Goal: Task Accomplishment & Management: Manage account settings

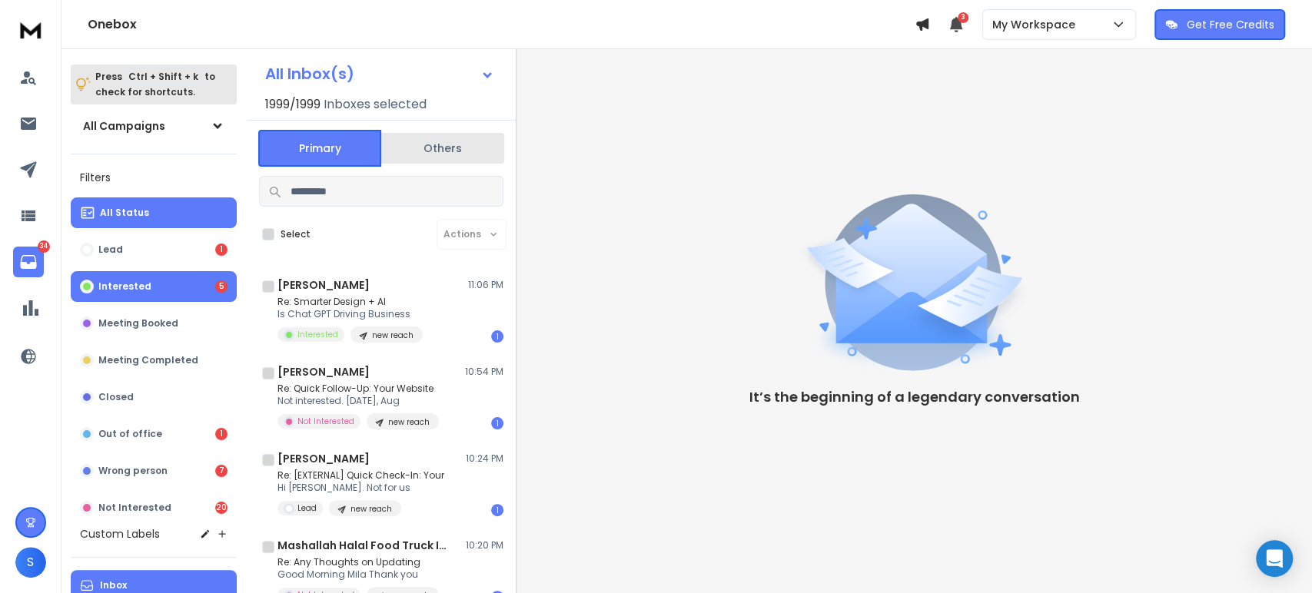
click at [143, 279] on button "Interested 5" at bounding box center [154, 286] width 166 height 31
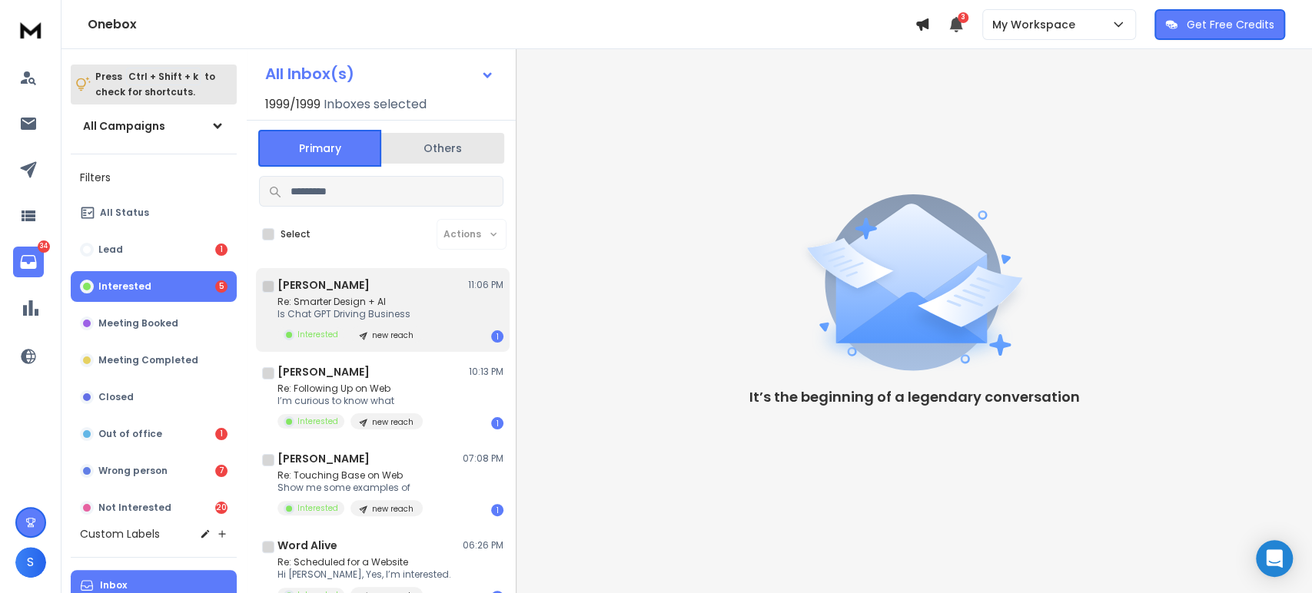
click at [430, 291] on div "Linda Kaufman 11:06 PM" at bounding box center [390, 284] width 226 height 15
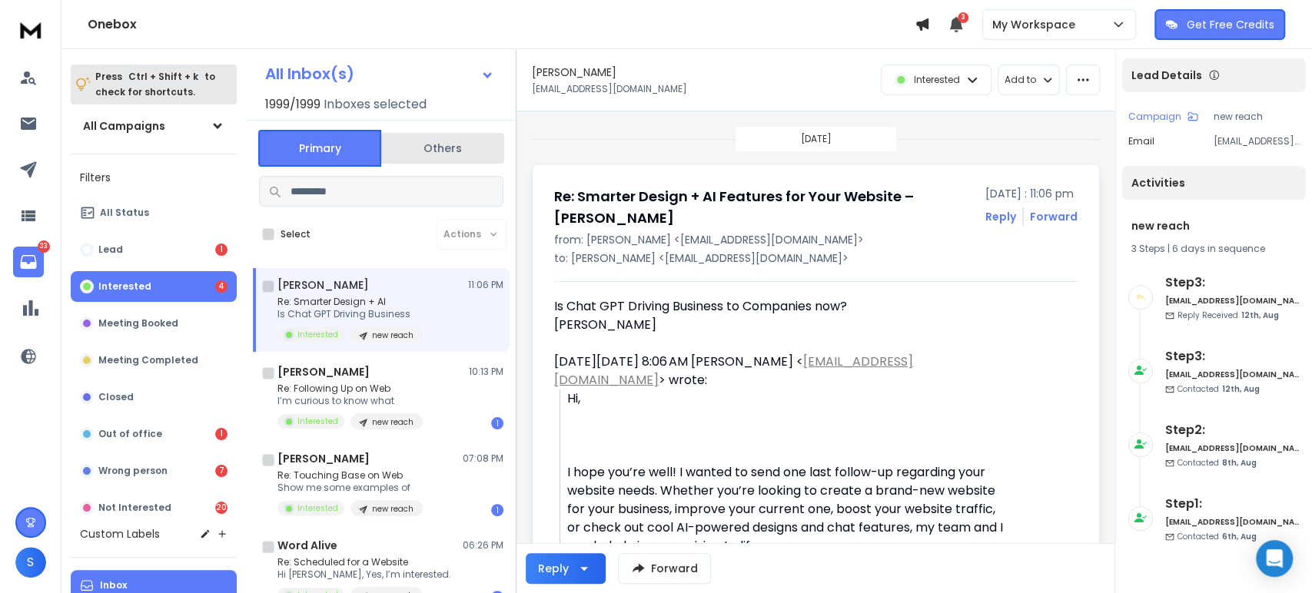
scroll to position [85, 0]
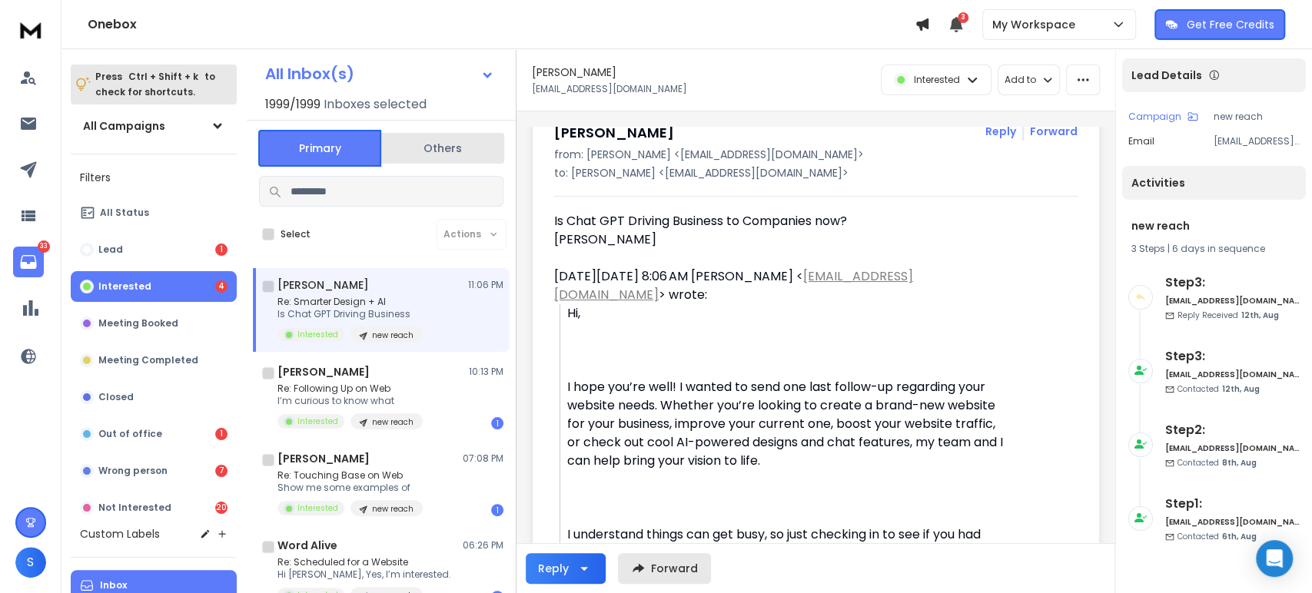
click at [662, 569] on button "Forward" at bounding box center [664, 568] width 93 height 31
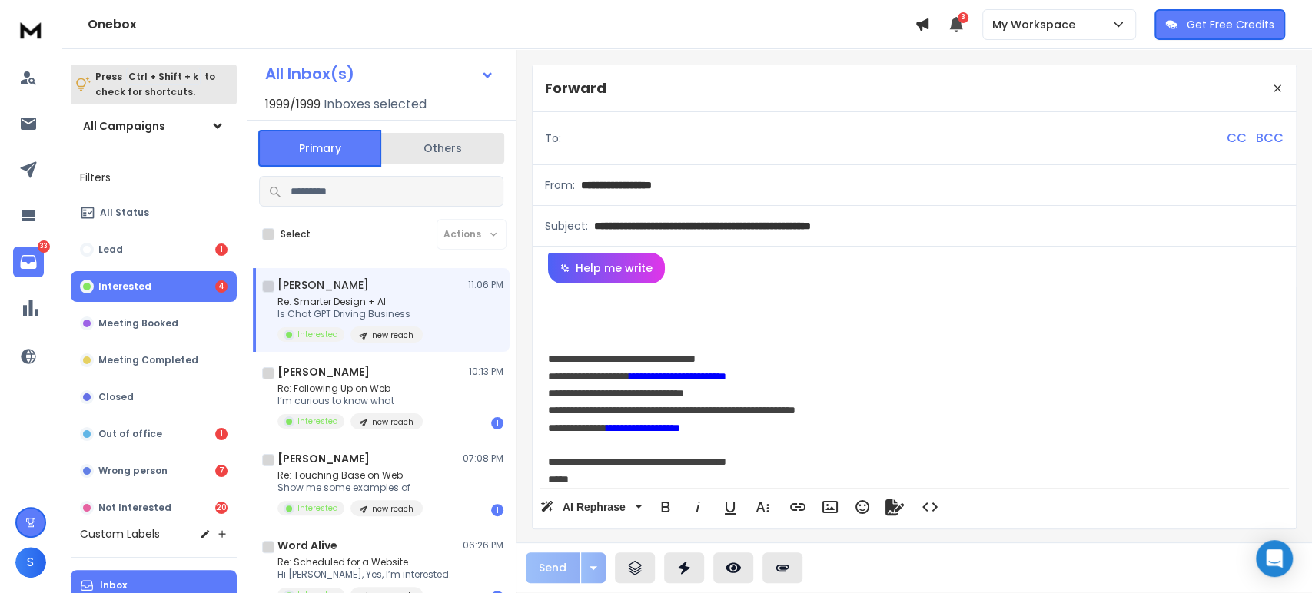
click at [666, 328] on div at bounding box center [914, 324] width 732 height 17
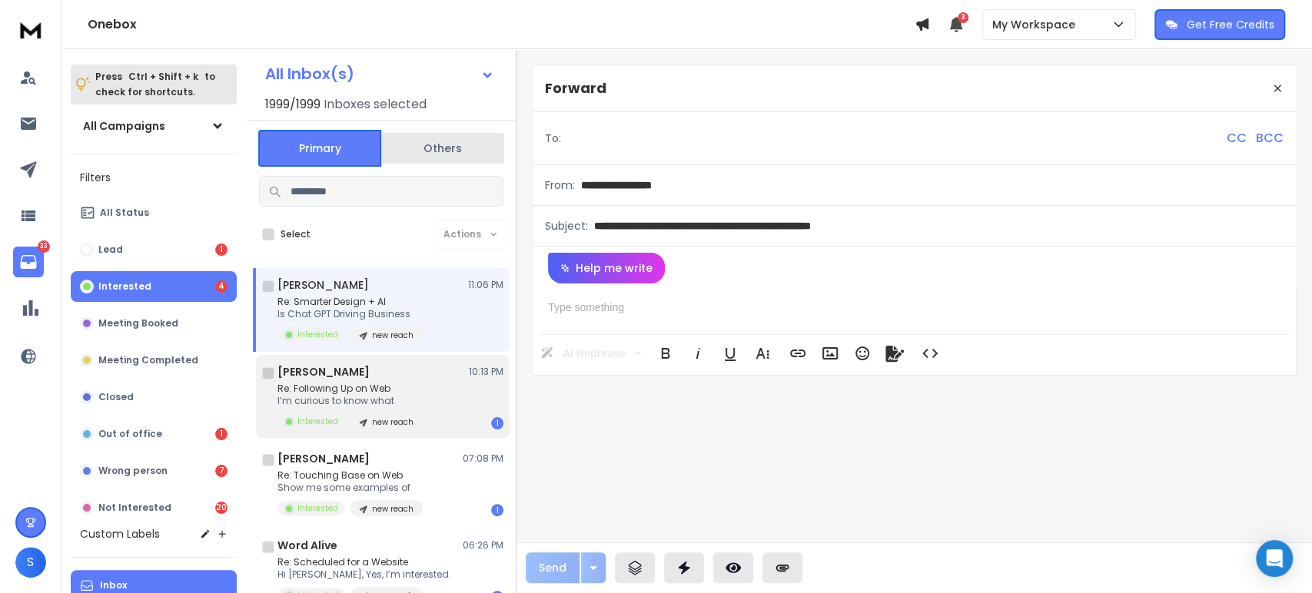
click at [369, 398] on p "I’m curious to know what" at bounding box center [349, 401] width 145 height 12
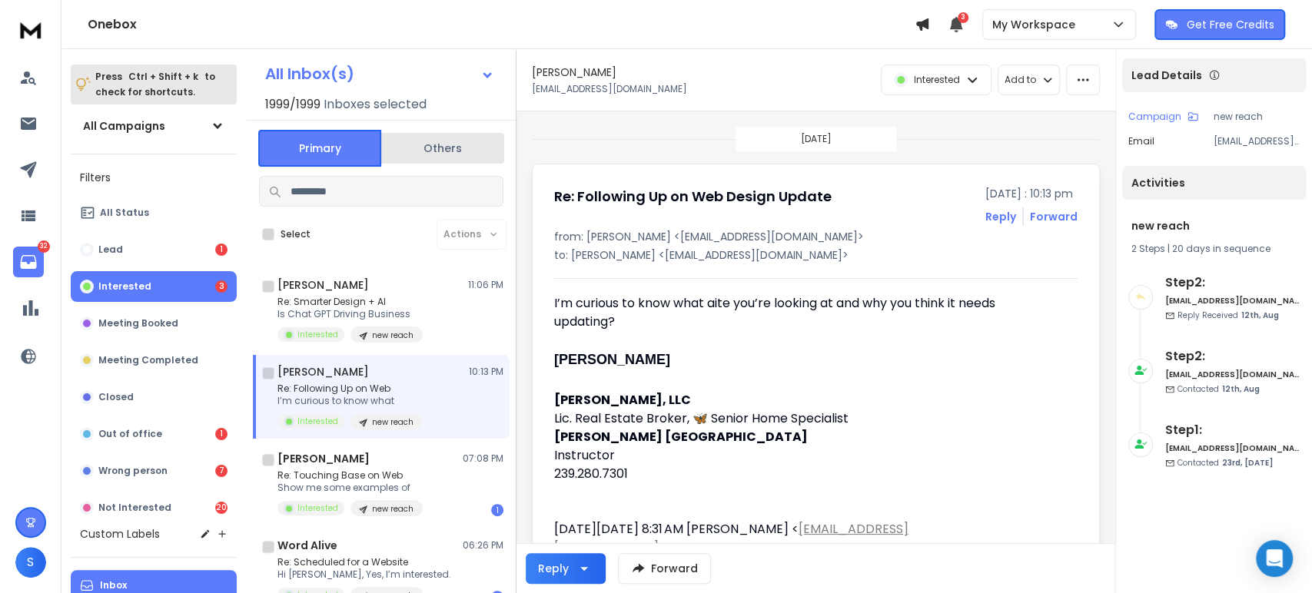
click at [672, 232] on p "from: Kristine Hansen <kristinehansenllc@gmail.com>" at bounding box center [815, 236] width 523 height 15
drag, startPoint x: 670, startPoint y: 237, endPoint x: 843, endPoint y: 235, distance: 172.9
click at [843, 235] on p "from: Kristine Hansen <kristinehansenllc@gmail.com>" at bounding box center [815, 236] width 523 height 15
copy p "<kristinehansenllc@gmail.com>"
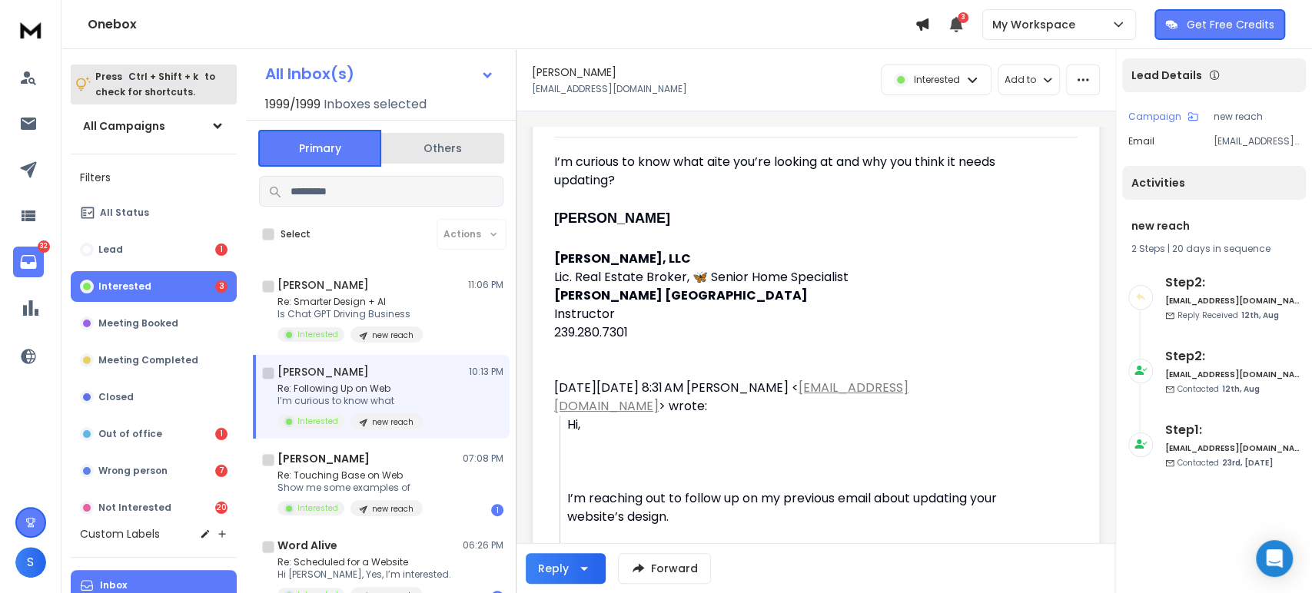
scroll to position [171, 0]
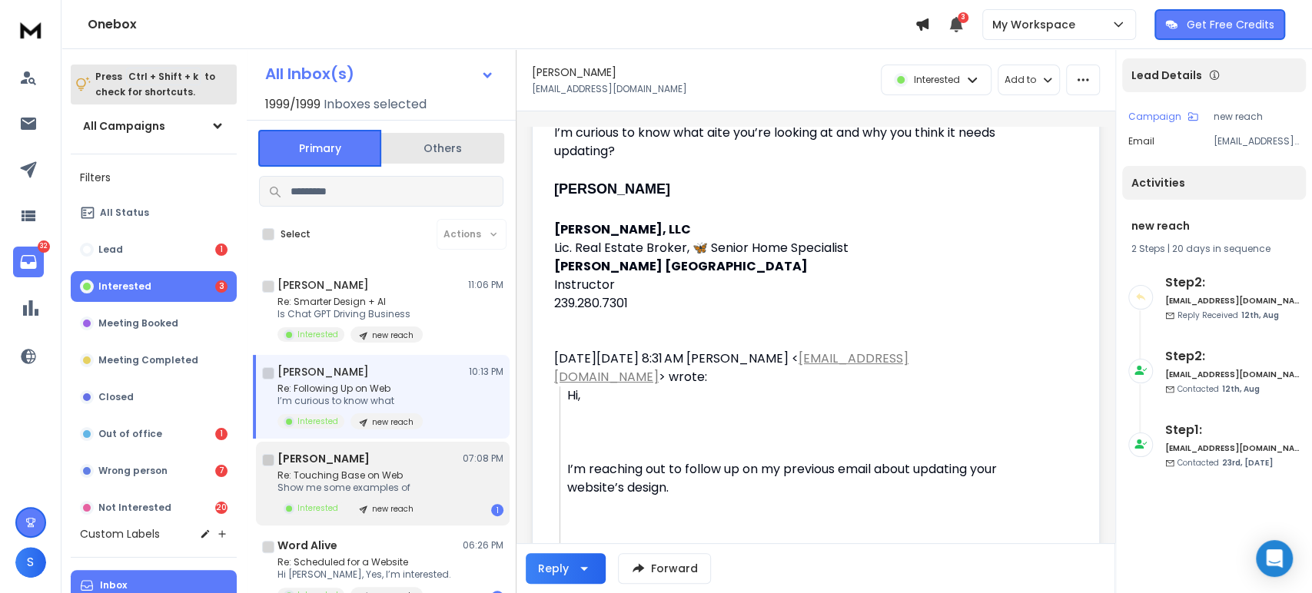
click at [400, 463] on div "CHRISTOPHER P 07:08 PM" at bounding box center [390, 458] width 226 height 15
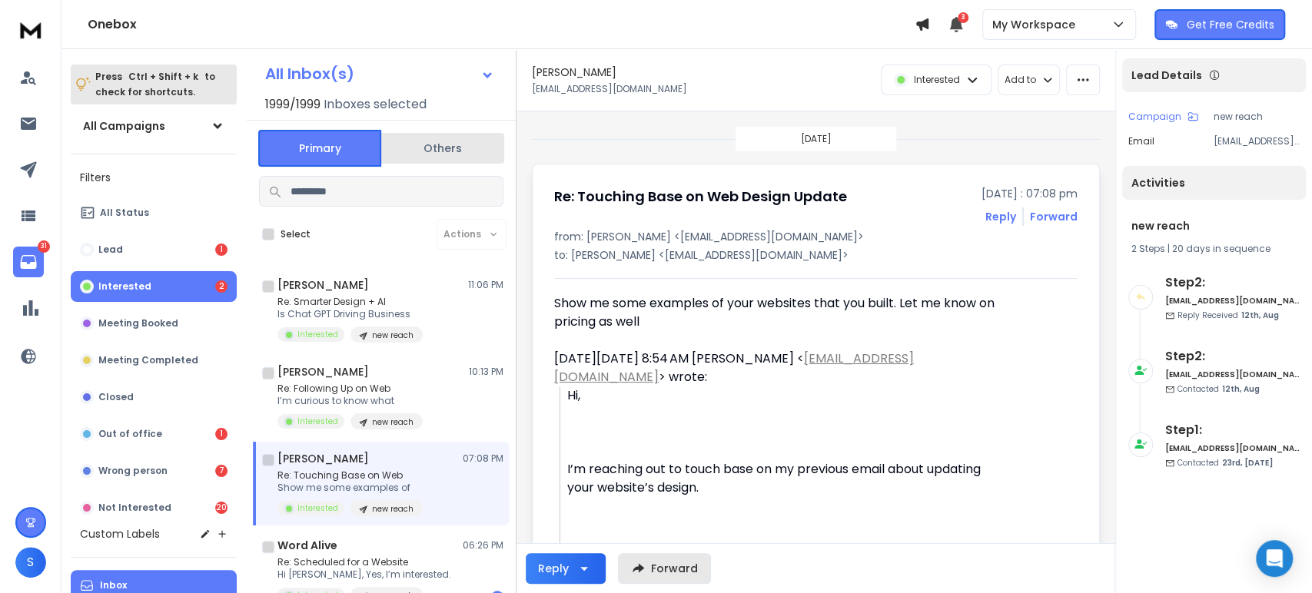
click at [667, 564] on button "Forward" at bounding box center [664, 568] width 93 height 31
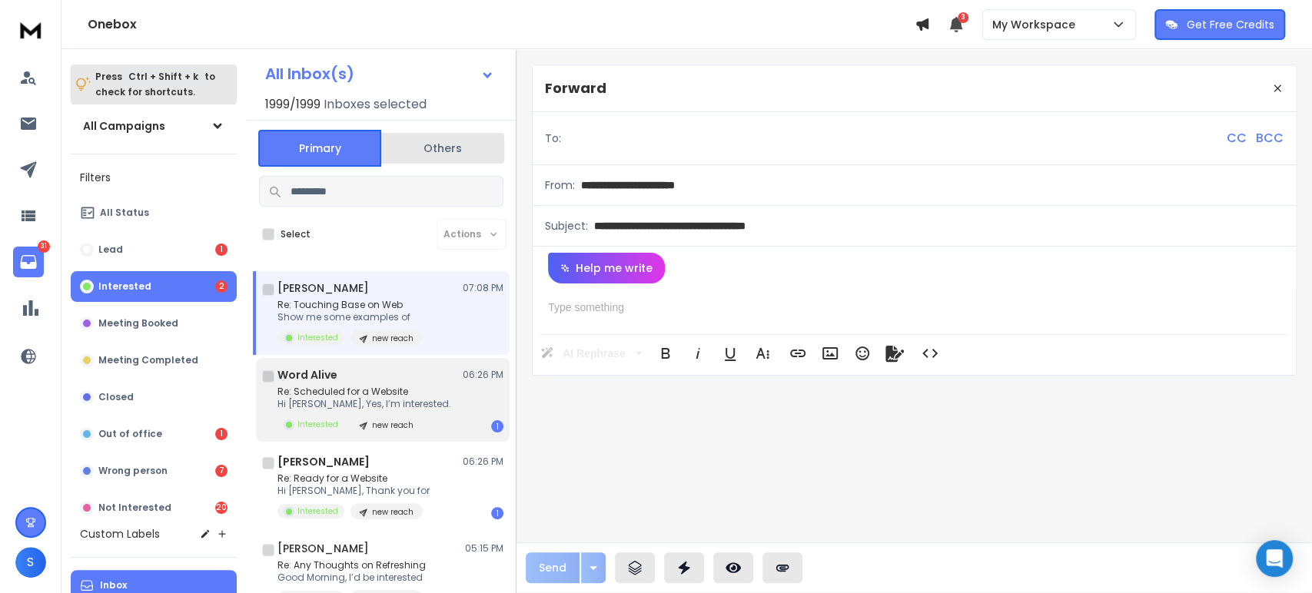
click at [406, 386] on p "Re: Scheduled for a Website" at bounding box center [364, 392] width 174 height 12
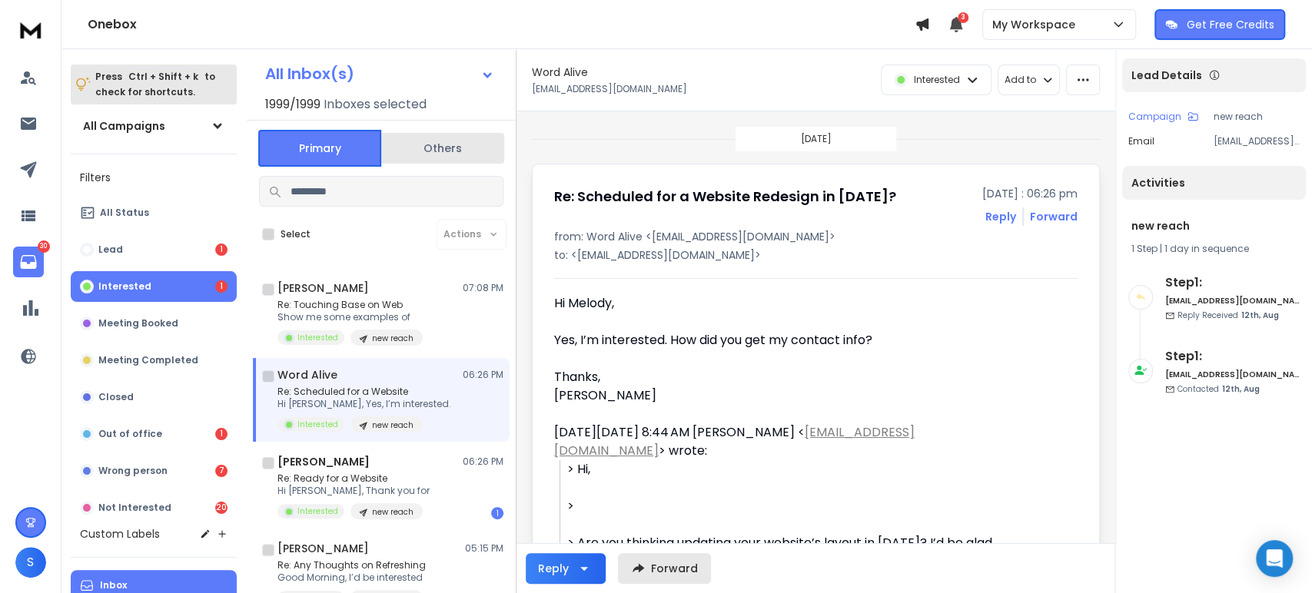
click at [662, 576] on button "Forward" at bounding box center [664, 568] width 93 height 31
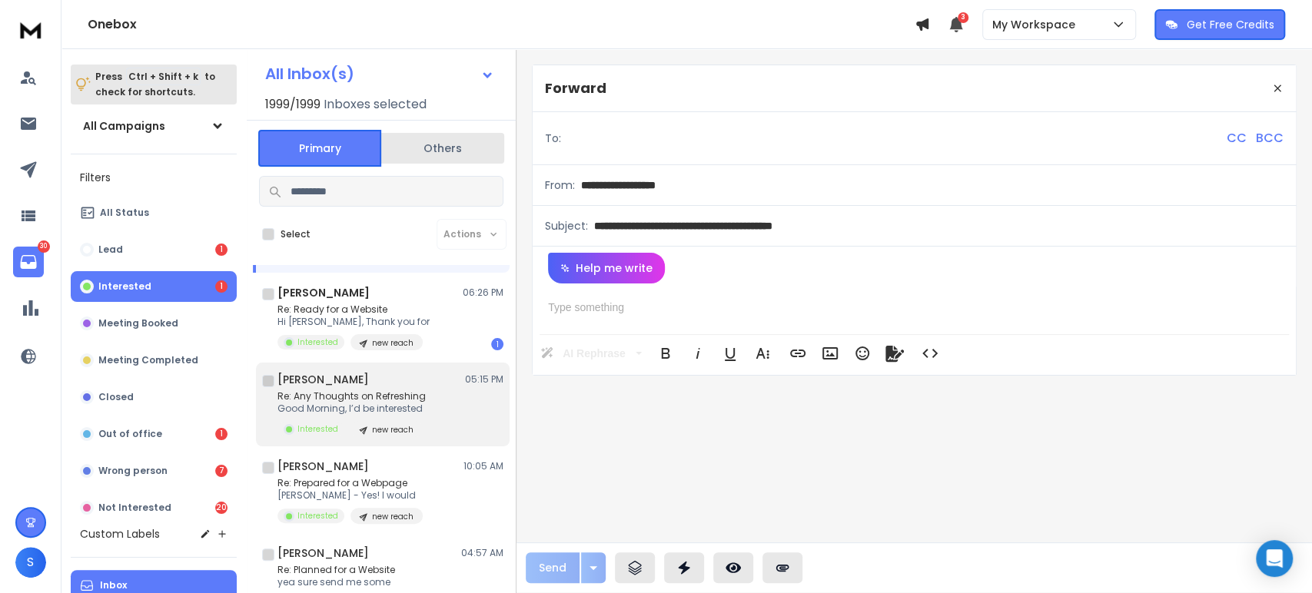
scroll to position [341, 0]
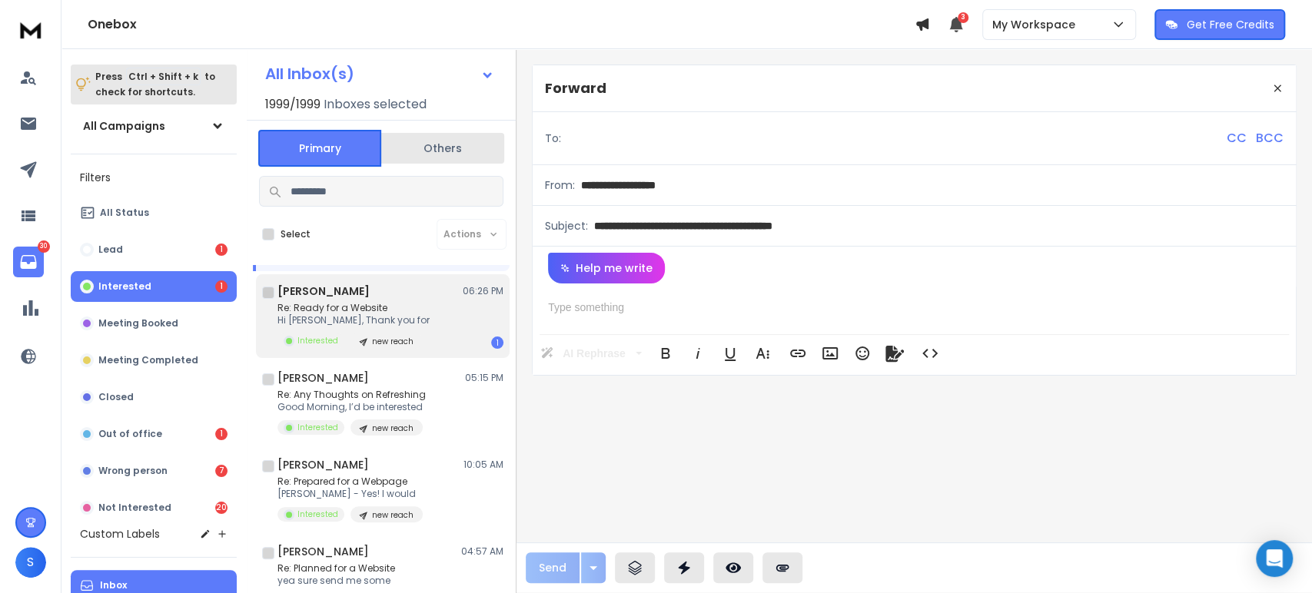
click at [426, 309] on div "Re: Ready for a Website Hi Claire, Thank you for Interested new reach 1" at bounding box center [390, 325] width 226 height 47
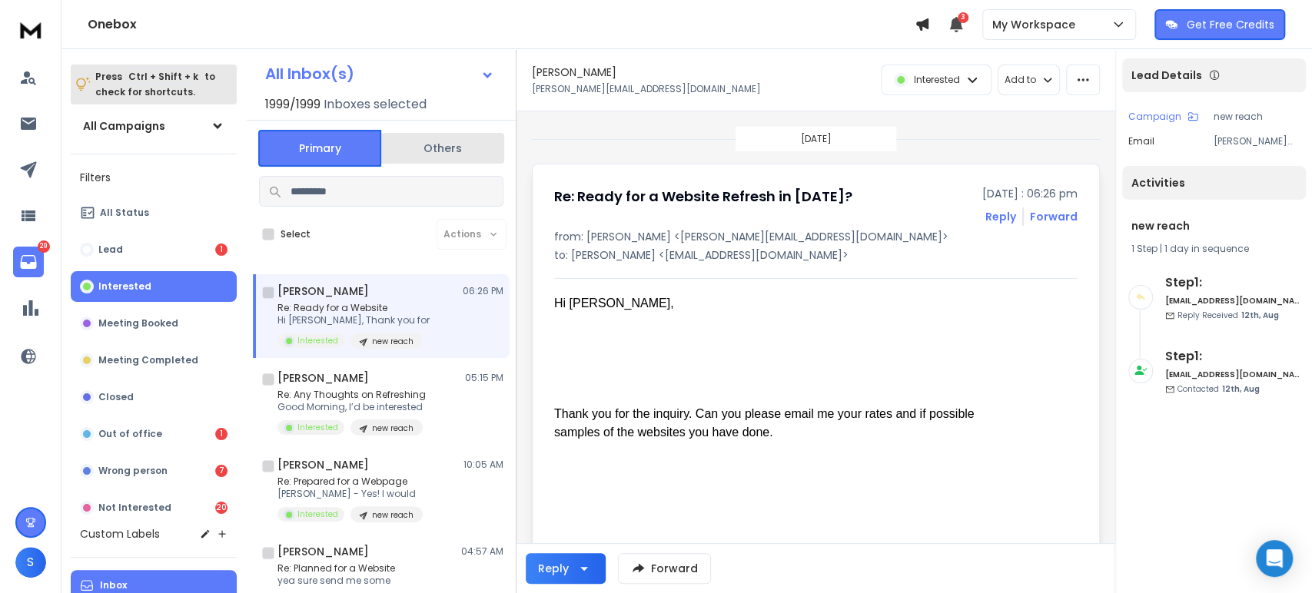
scroll to position [85, 0]
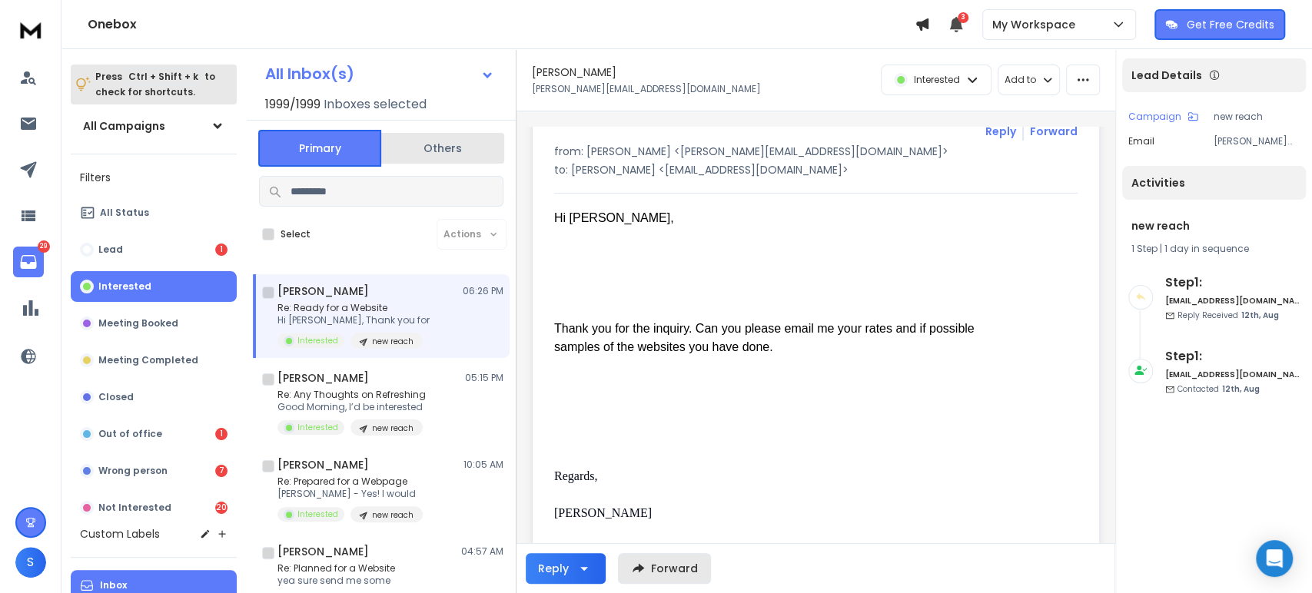
click at [662, 574] on button "Forward" at bounding box center [664, 568] width 93 height 31
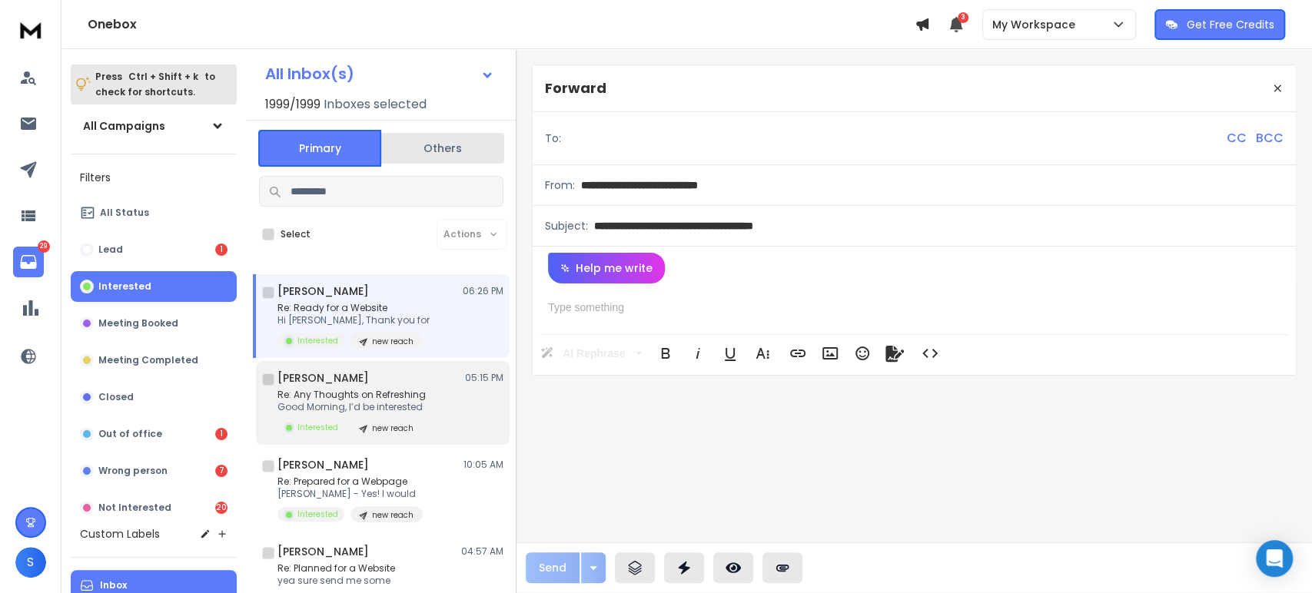
scroll to position [0, 0]
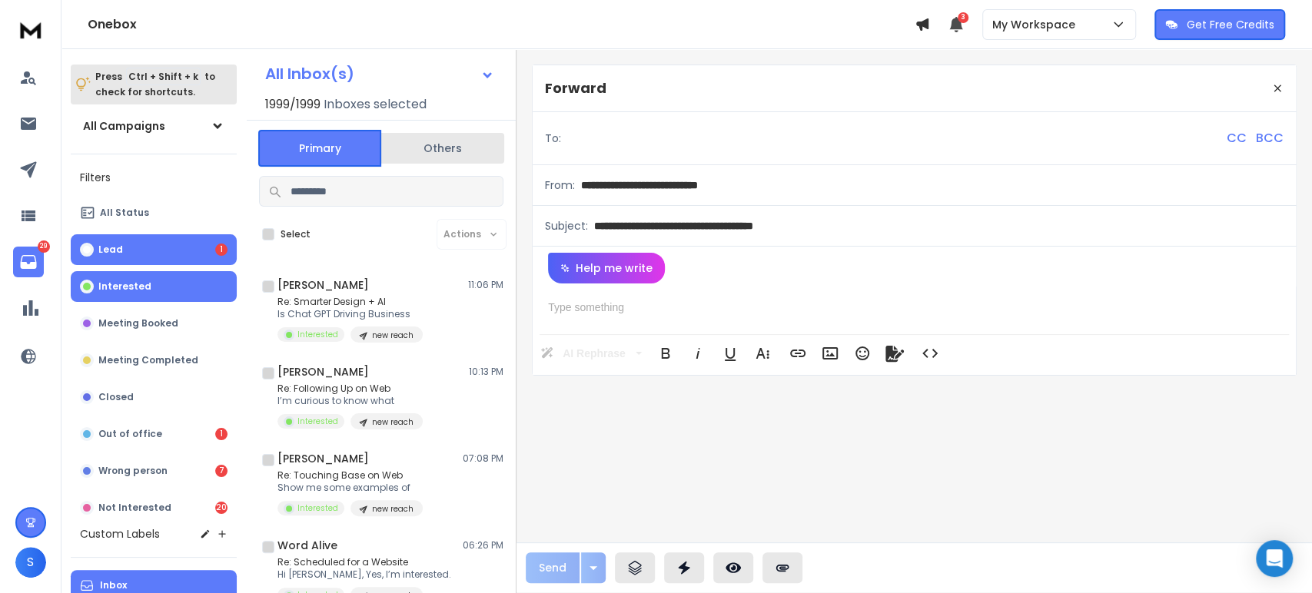
click at [138, 256] on button "Lead 1" at bounding box center [154, 249] width 166 height 31
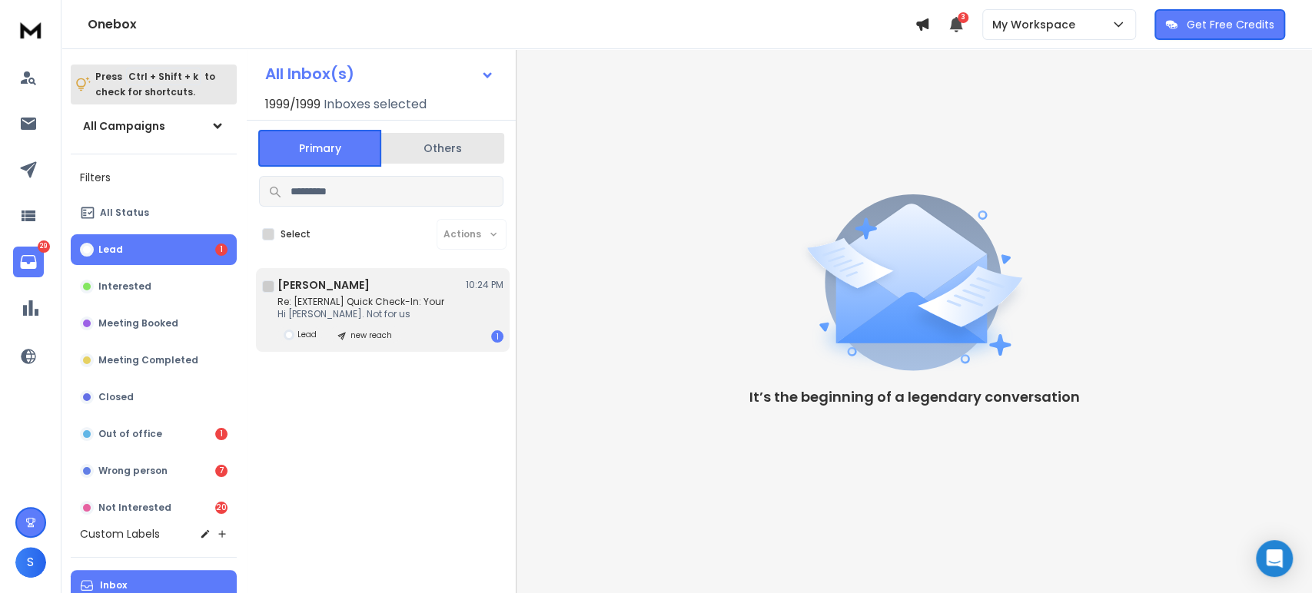
click at [406, 320] on p "Hi Elizabeth. Not for us" at bounding box center [360, 314] width 167 height 12
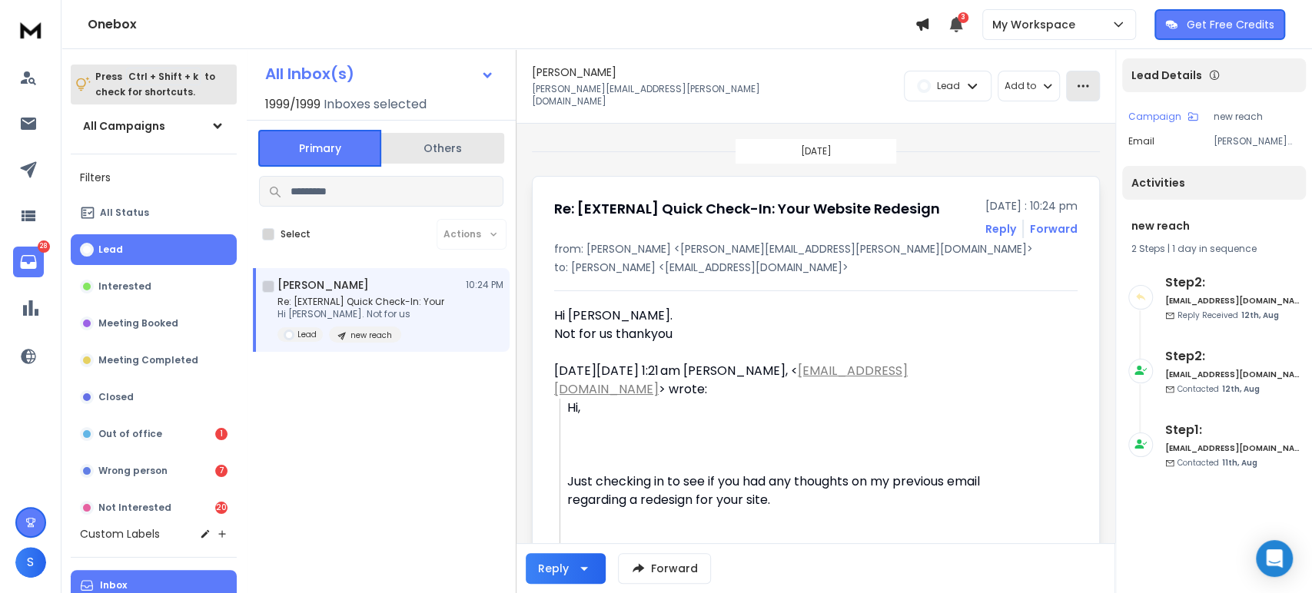
click at [1095, 91] on button "button" at bounding box center [1083, 86] width 34 height 31
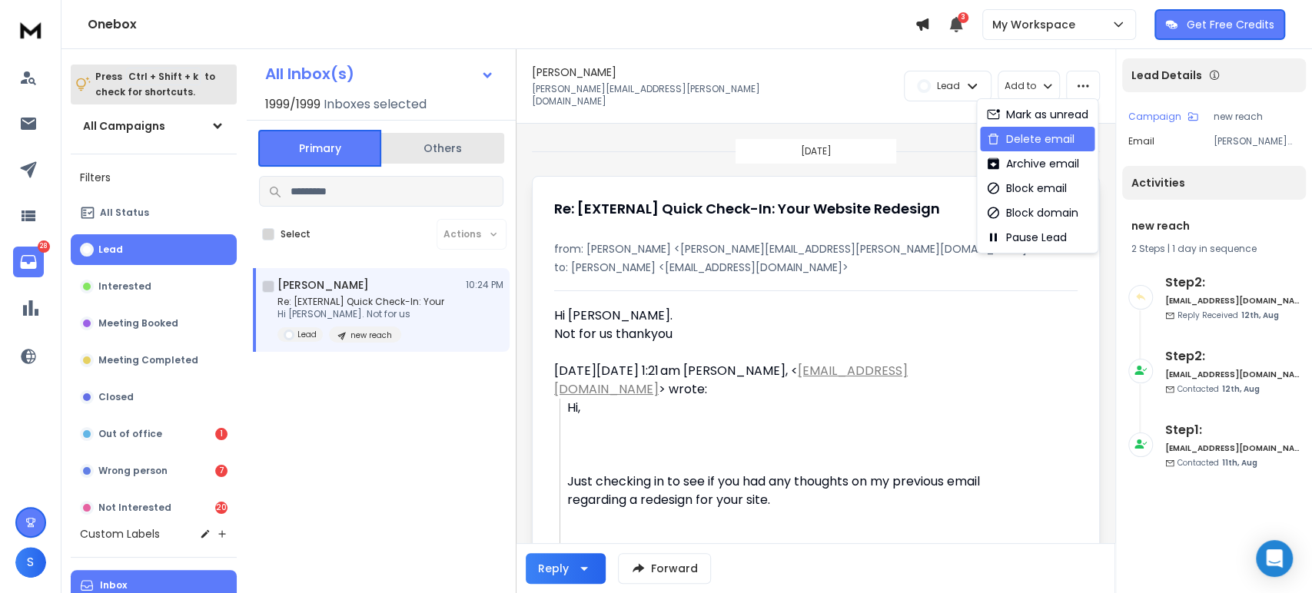
click at [1064, 144] on div "Delete email" at bounding box center [1030, 138] width 88 height 15
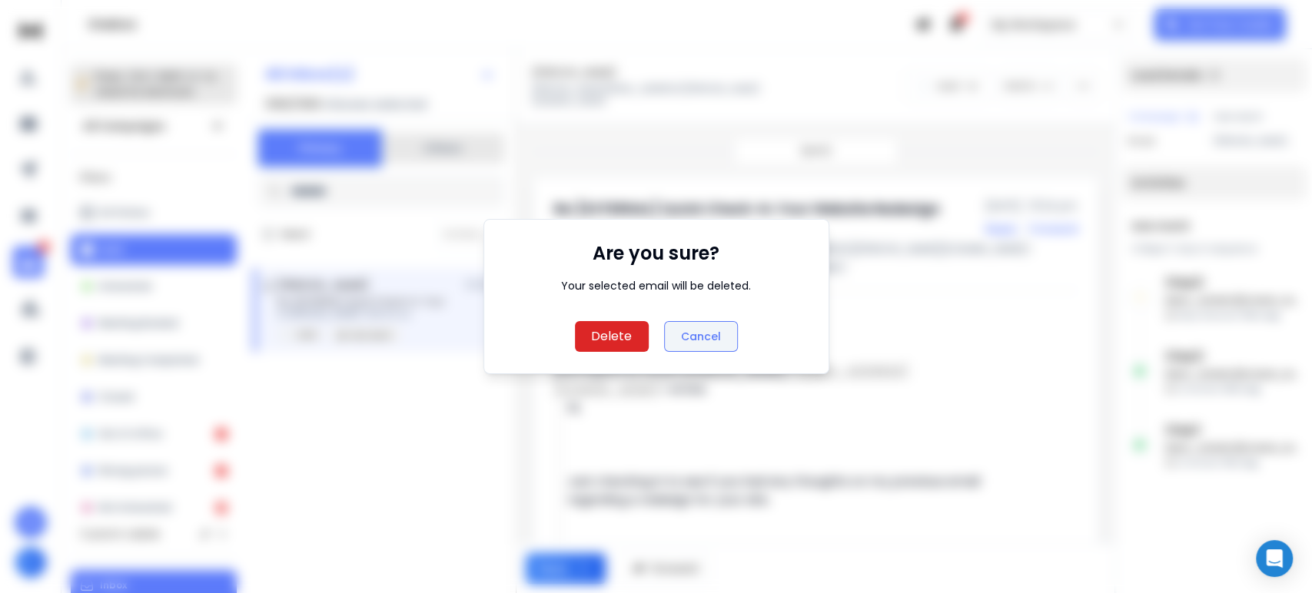
click at [631, 321] on div "Delete Cancel" at bounding box center [656, 336] width 163 height 31
click at [622, 330] on button "Delete" at bounding box center [612, 336] width 74 height 31
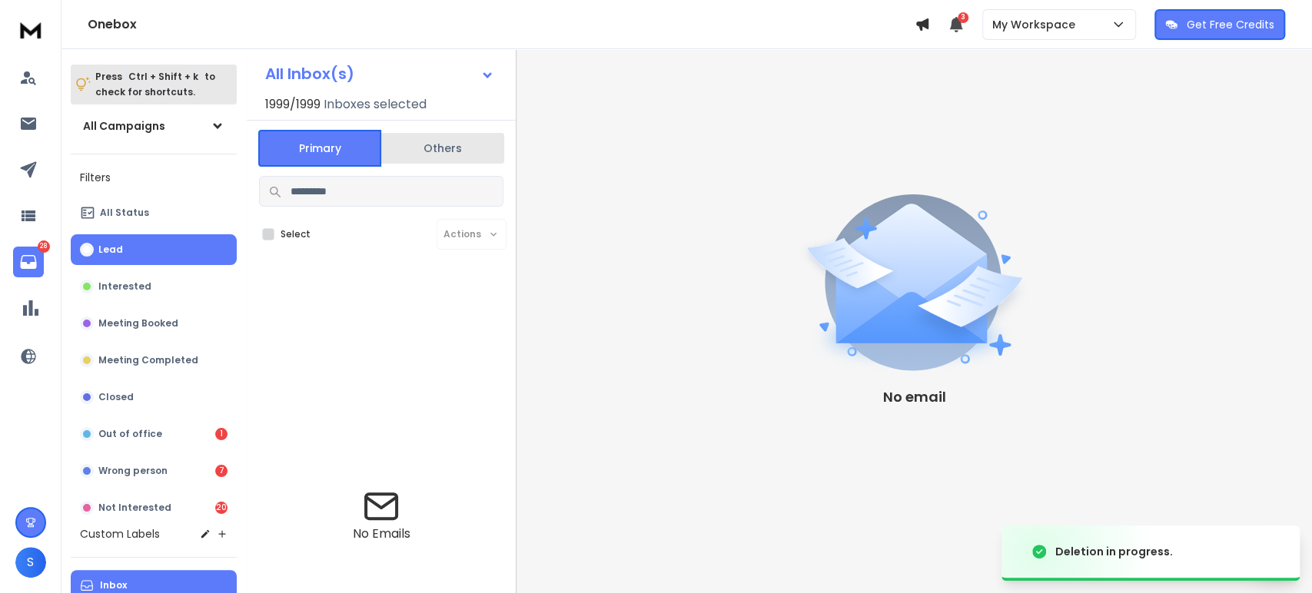
click at [148, 450] on div "All Status Lead Interested Meeting Booked Meeting Completed Closed Out of offic…" at bounding box center [154, 361] width 166 height 326
click at [151, 439] on p "Out of office" at bounding box center [130, 434] width 64 height 12
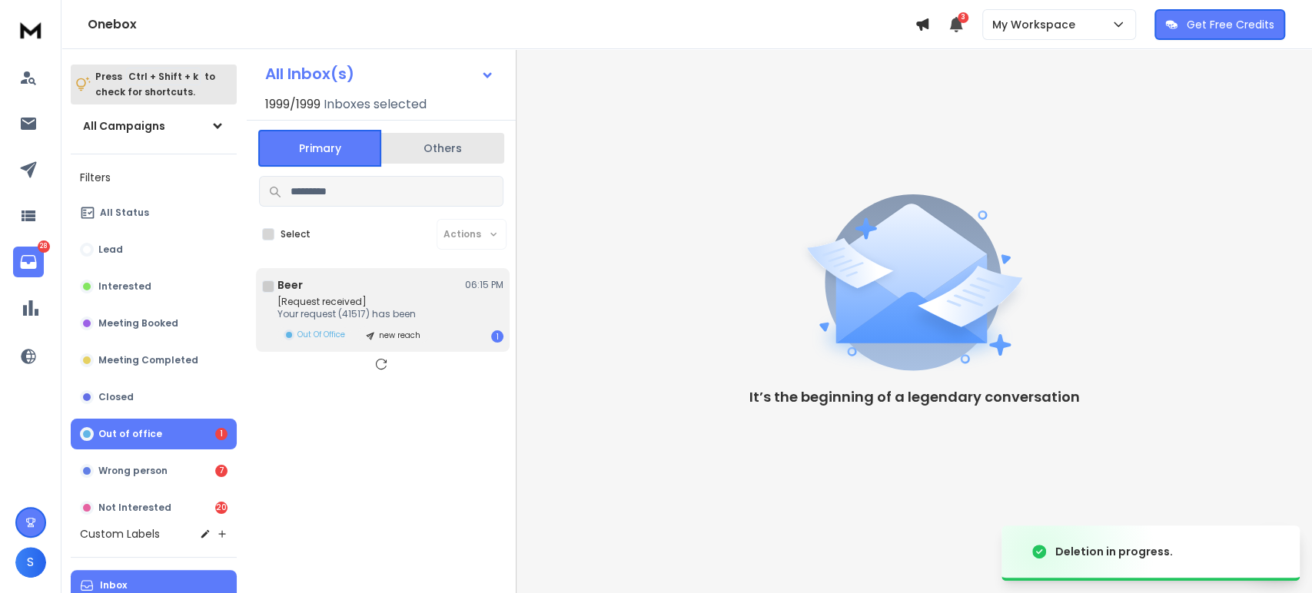
click at [320, 294] on div "Beer 06:15 PM [Request received] Your request (41517) has been Out Of Office ne…" at bounding box center [390, 309] width 226 height 65
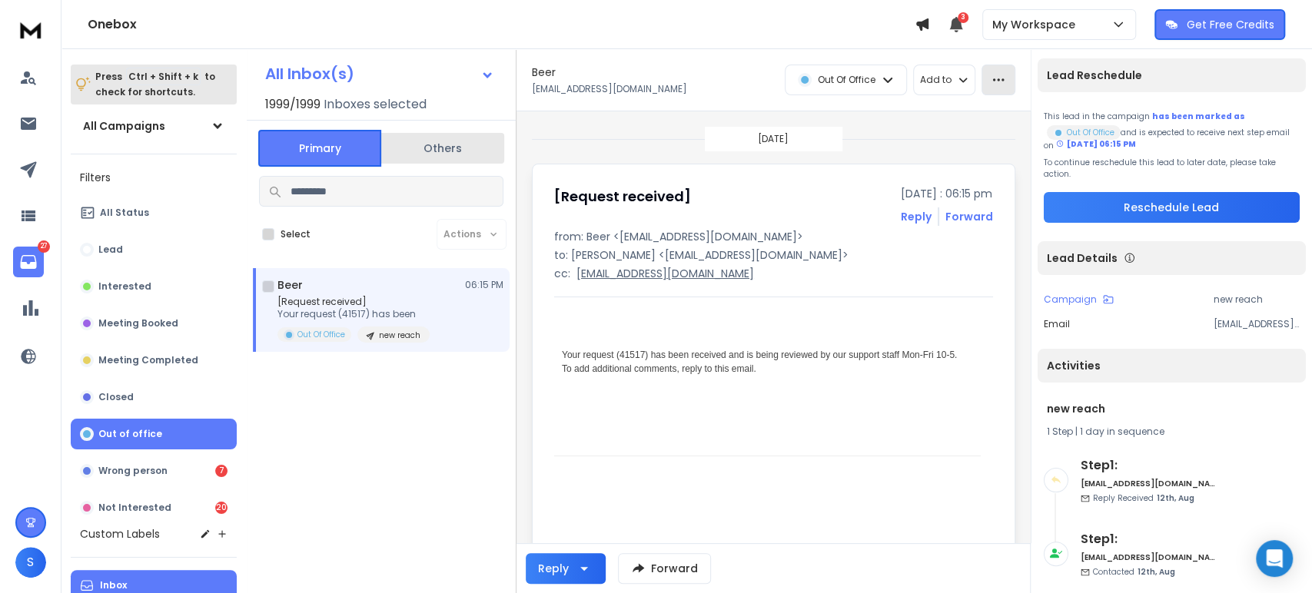
click at [999, 90] on button "button" at bounding box center [998, 80] width 34 height 31
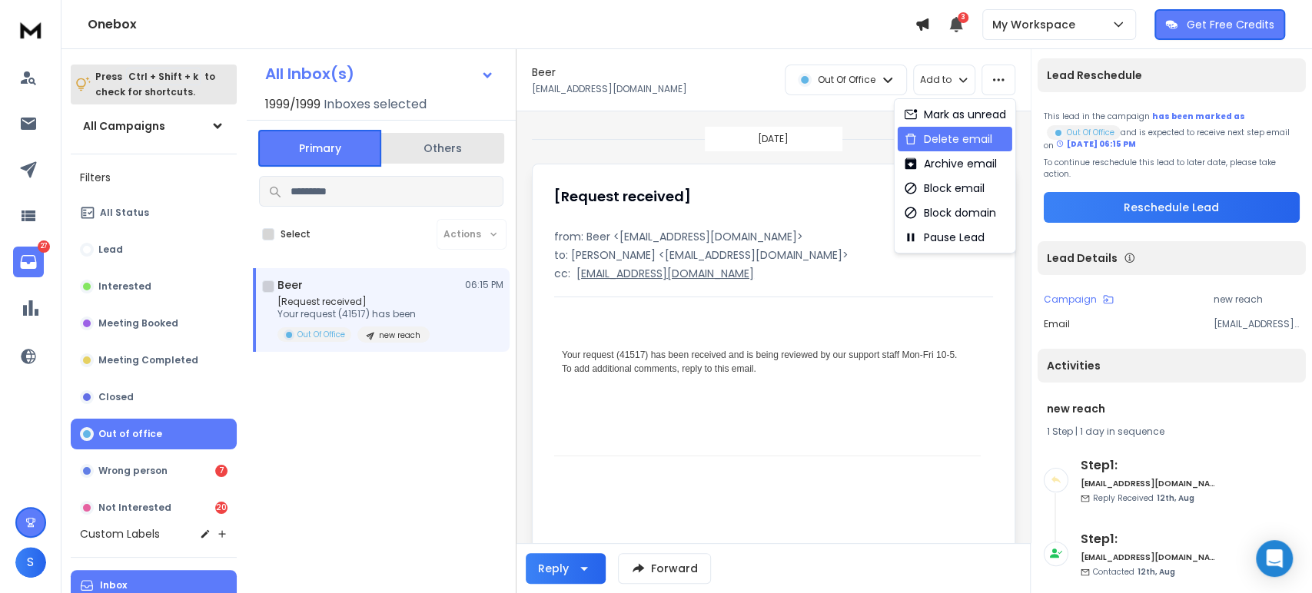
click at [944, 141] on div "Delete email" at bounding box center [948, 138] width 88 height 15
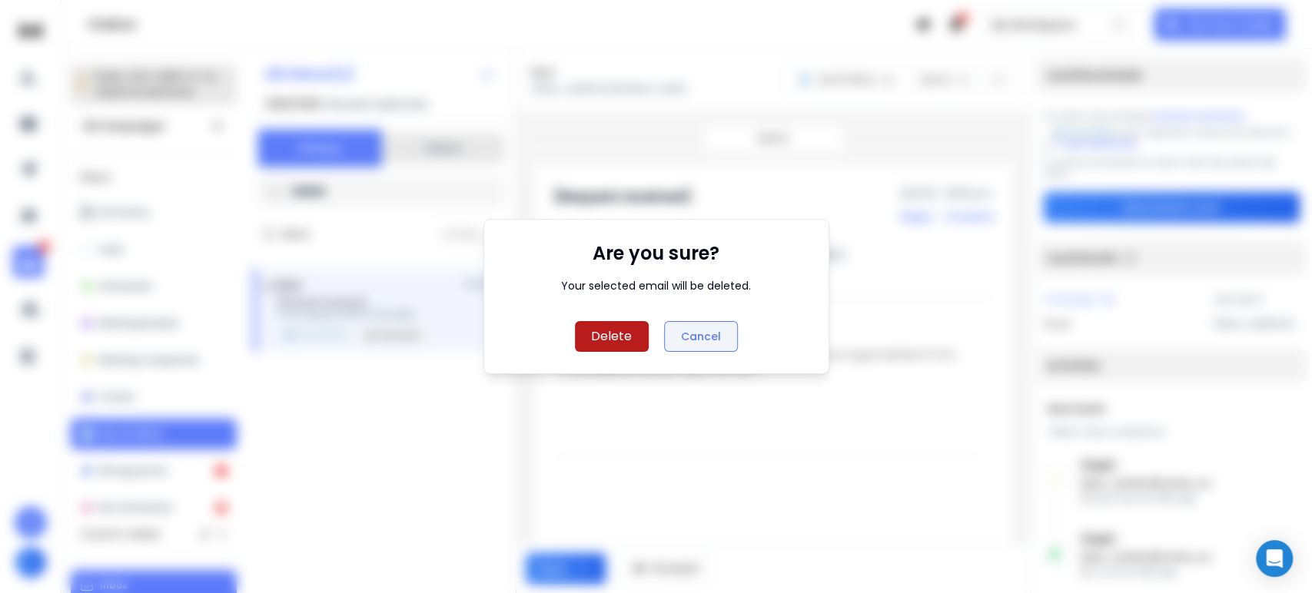
click at [603, 337] on button "Delete" at bounding box center [612, 336] width 74 height 31
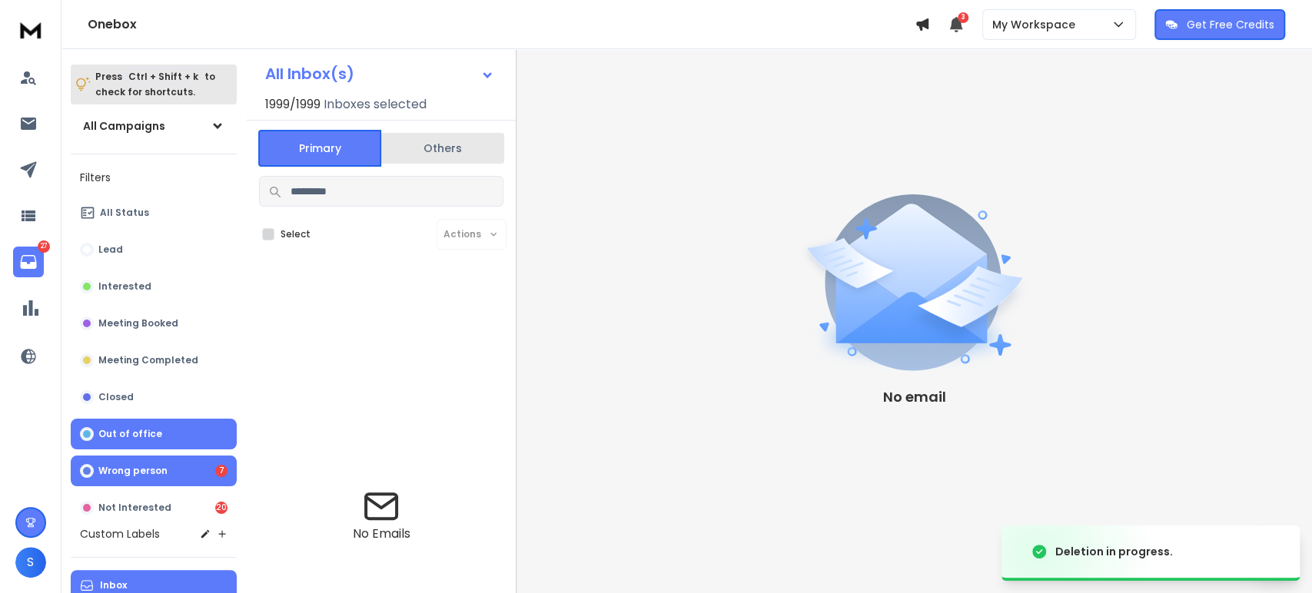
click at [167, 460] on button "Wrong person 7" at bounding box center [154, 471] width 166 height 31
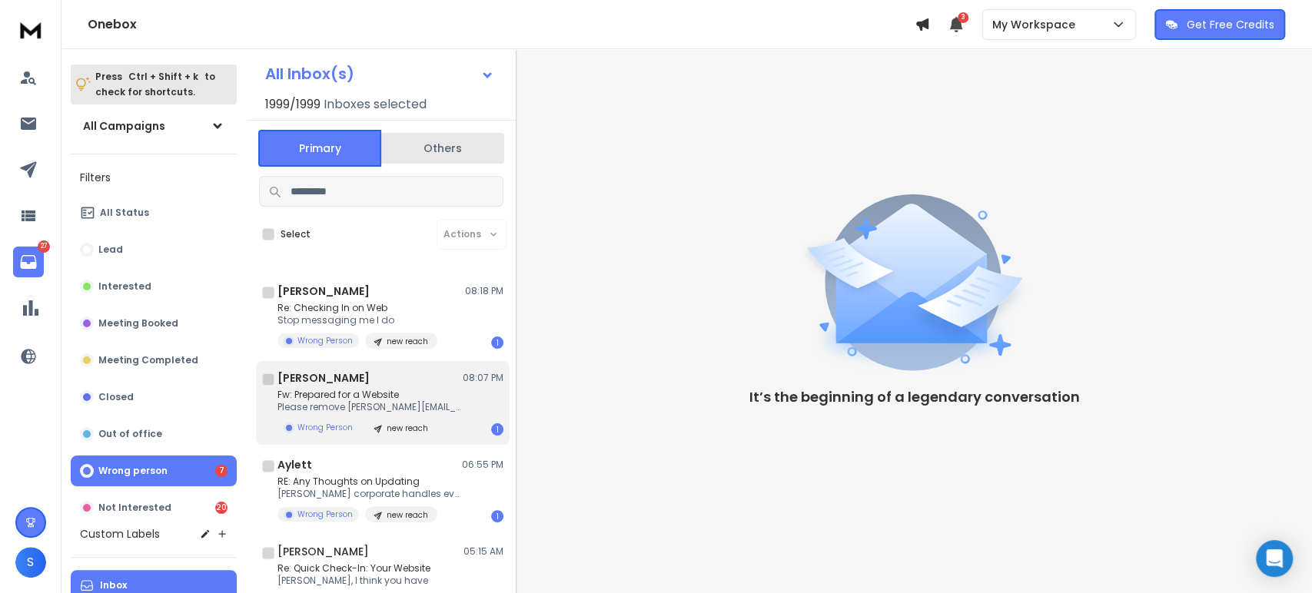
scroll to position [357, 0]
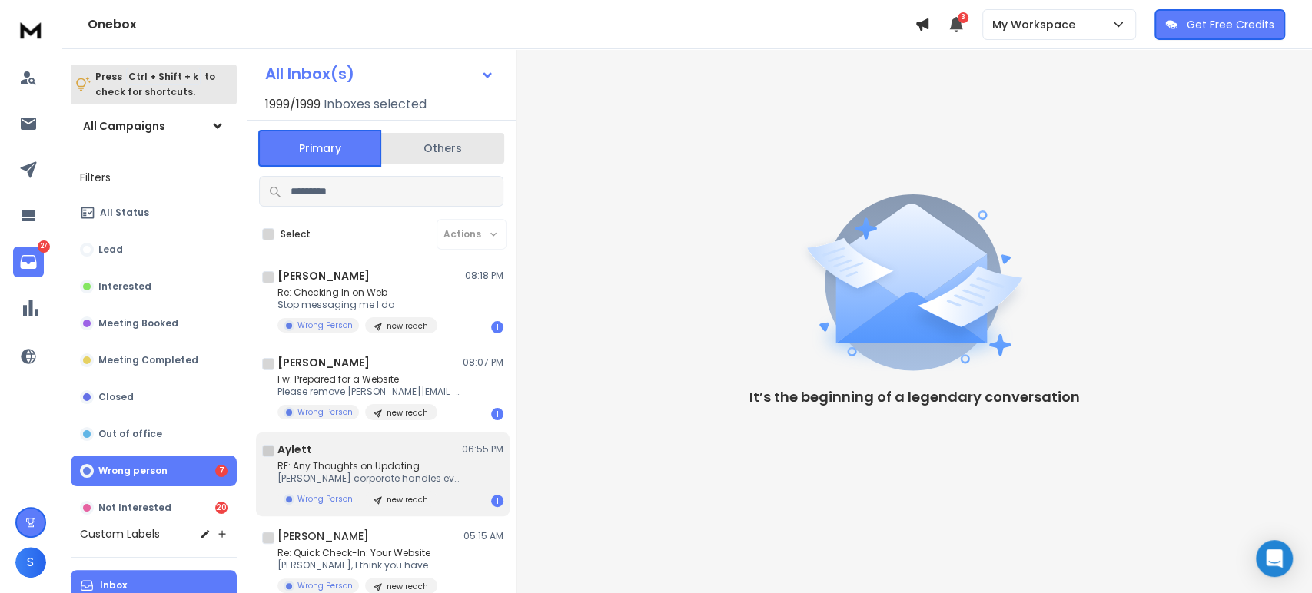
click at [381, 456] on div "Aylett 06:55 PM" at bounding box center [390, 449] width 226 height 15
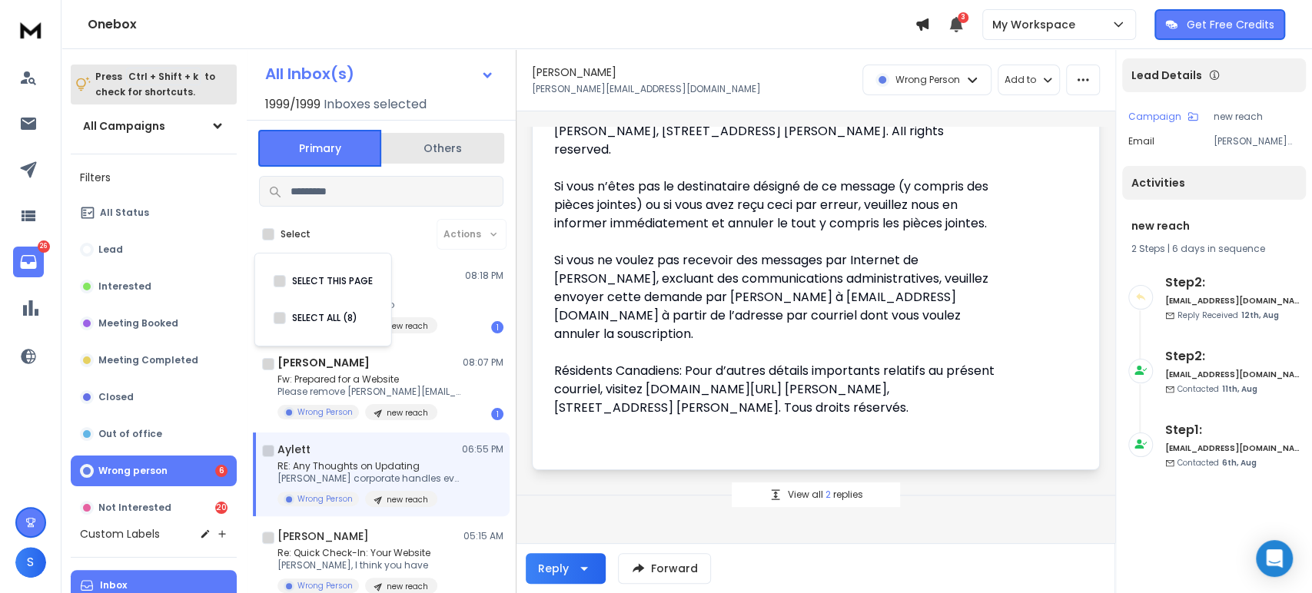
click at [279, 314] on button "SELECT THIS PAGE" at bounding box center [280, 318] width 12 height 12
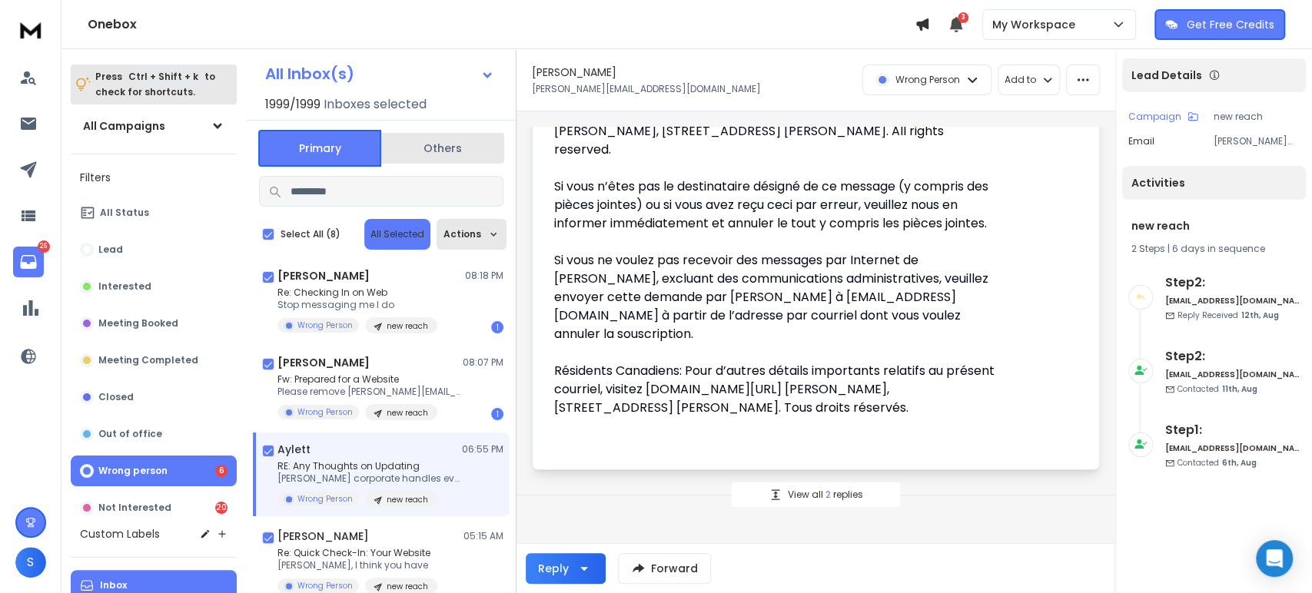
click at [469, 225] on button "Actions" at bounding box center [472, 234] width 70 height 31
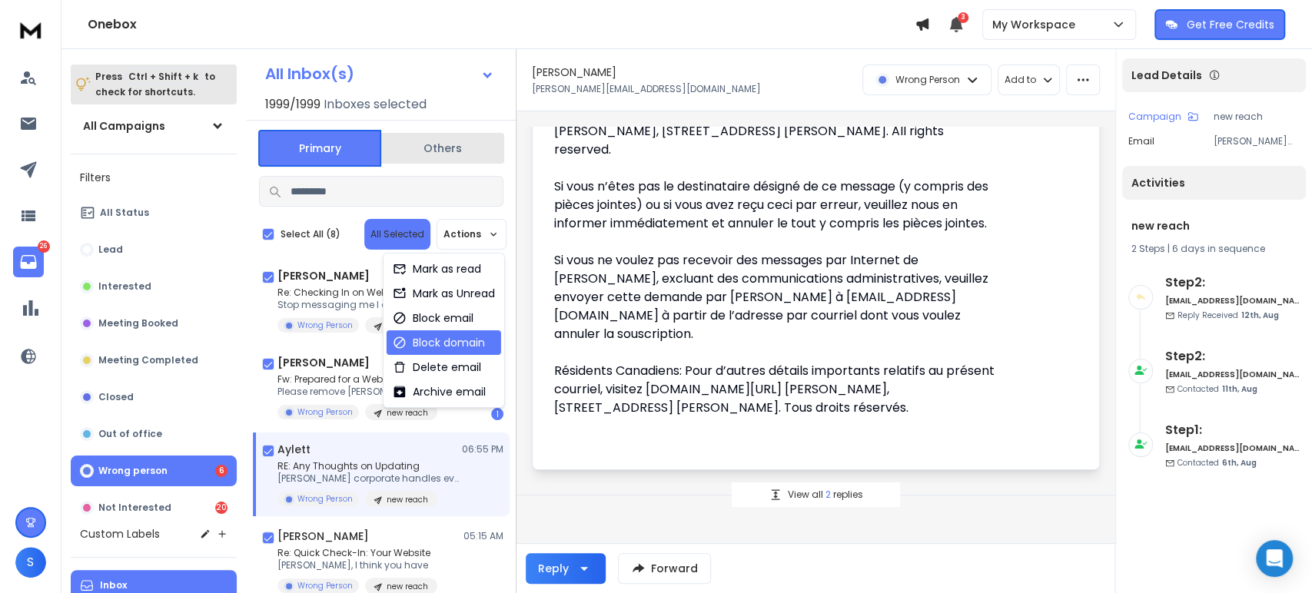
click at [440, 354] on div "Block domain" at bounding box center [444, 342] width 115 height 25
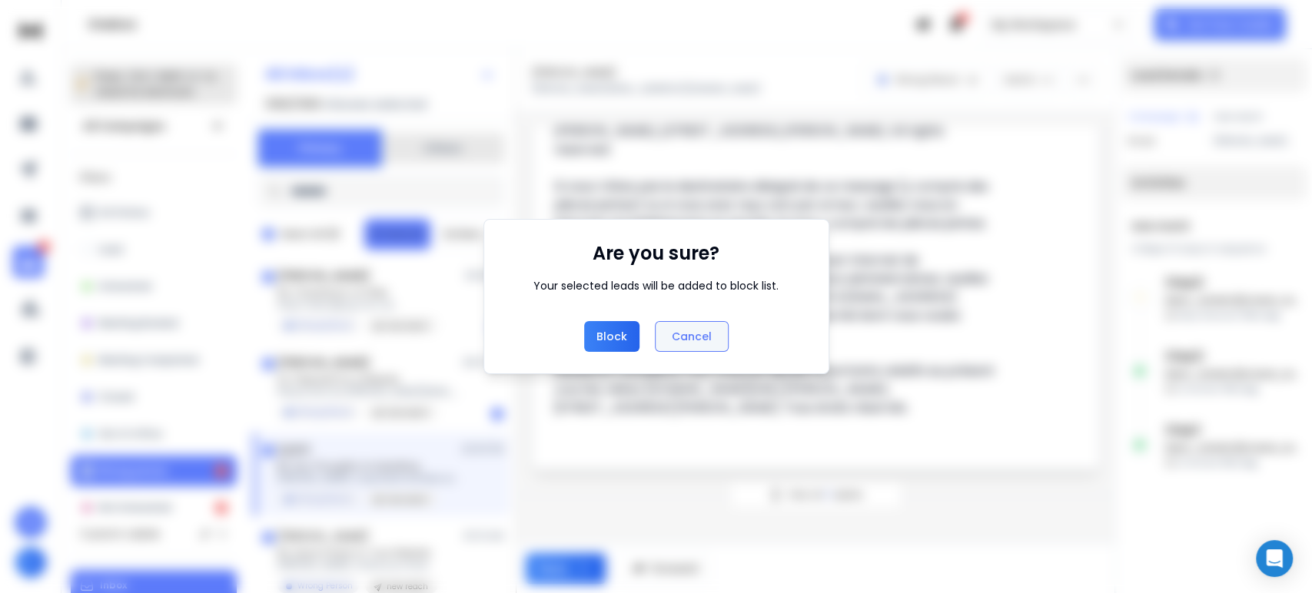
click at [690, 334] on button "Cancel" at bounding box center [692, 336] width 74 height 31
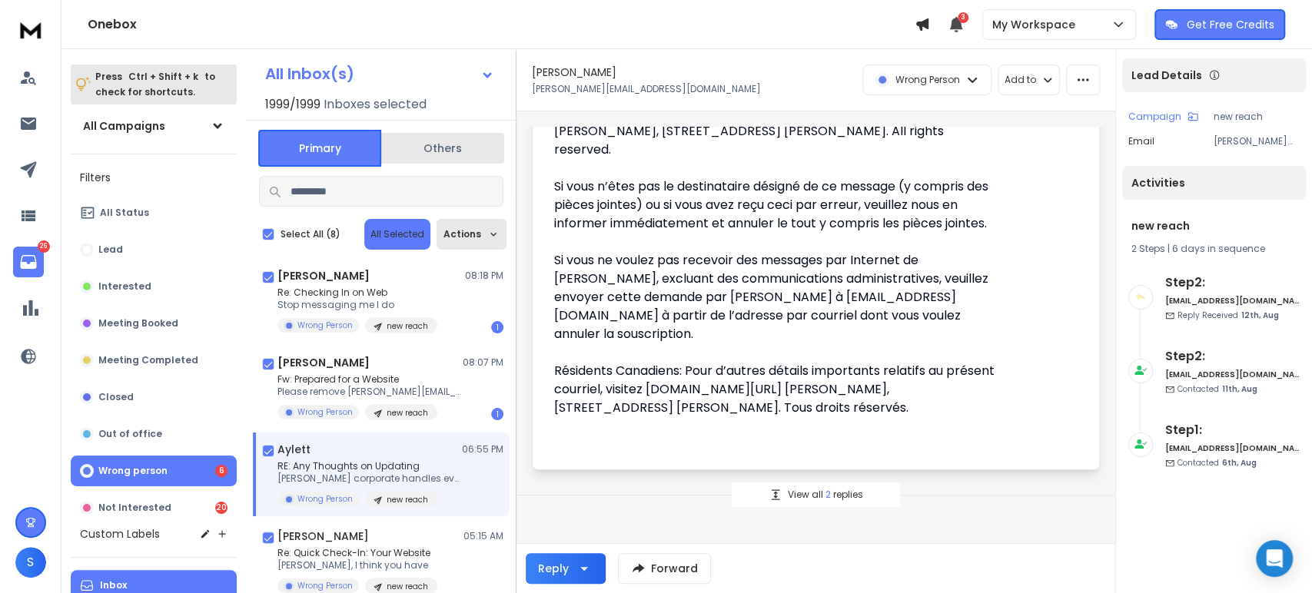
click at [458, 238] on p "Actions" at bounding box center [462, 234] width 38 height 12
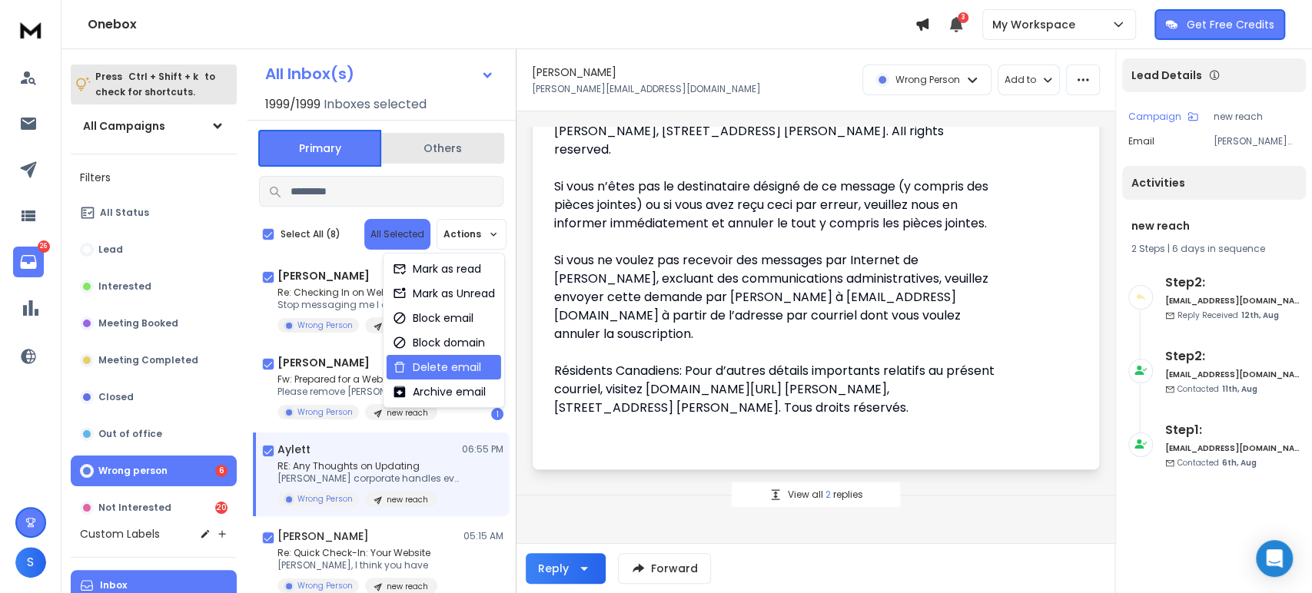
click at [458, 367] on div "Delete email" at bounding box center [437, 367] width 88 height 15
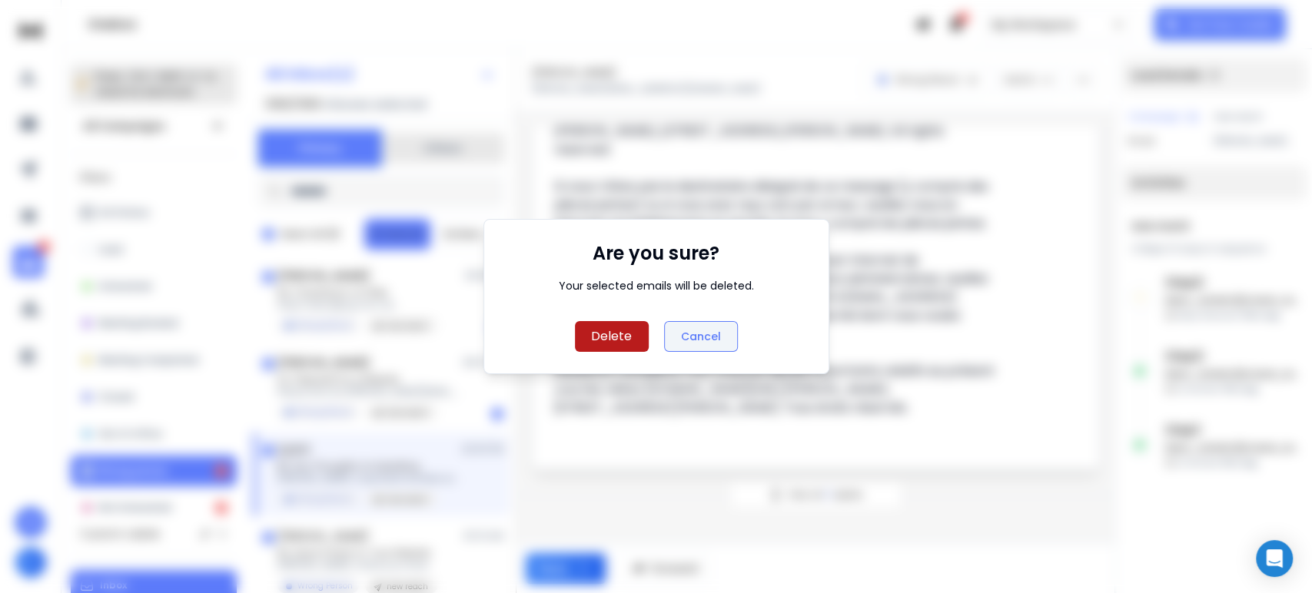
click at [590, 337] on button "Delete" at bounding box center [612, 336] width 74 height 31
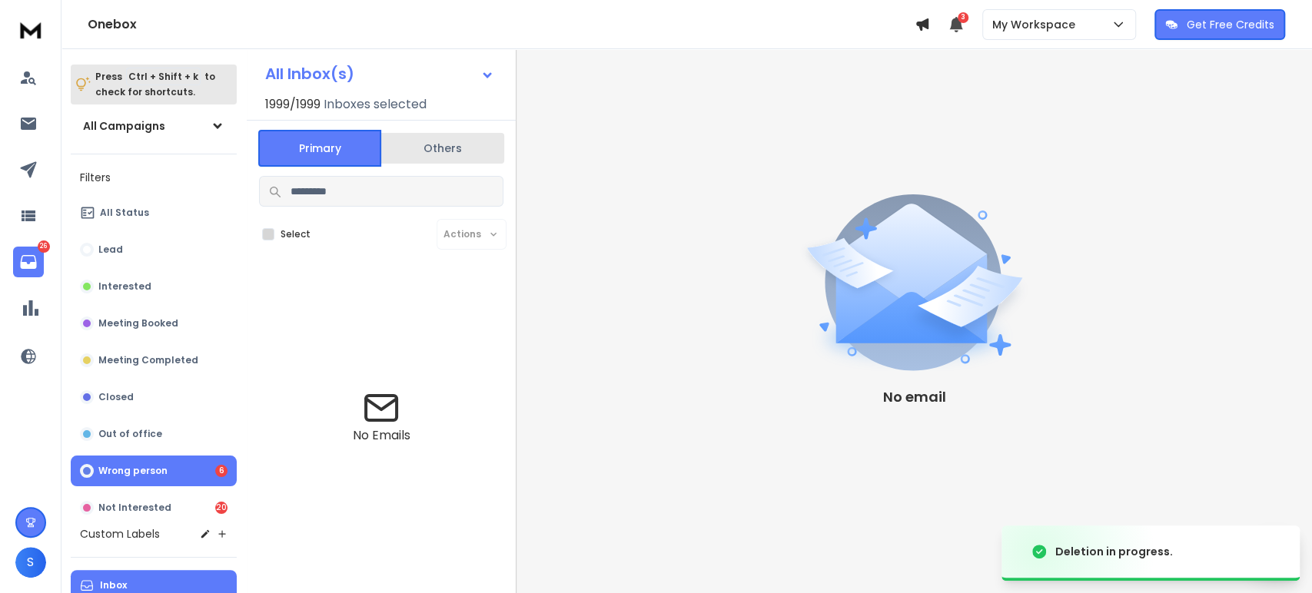
scroll to position [0, 0]
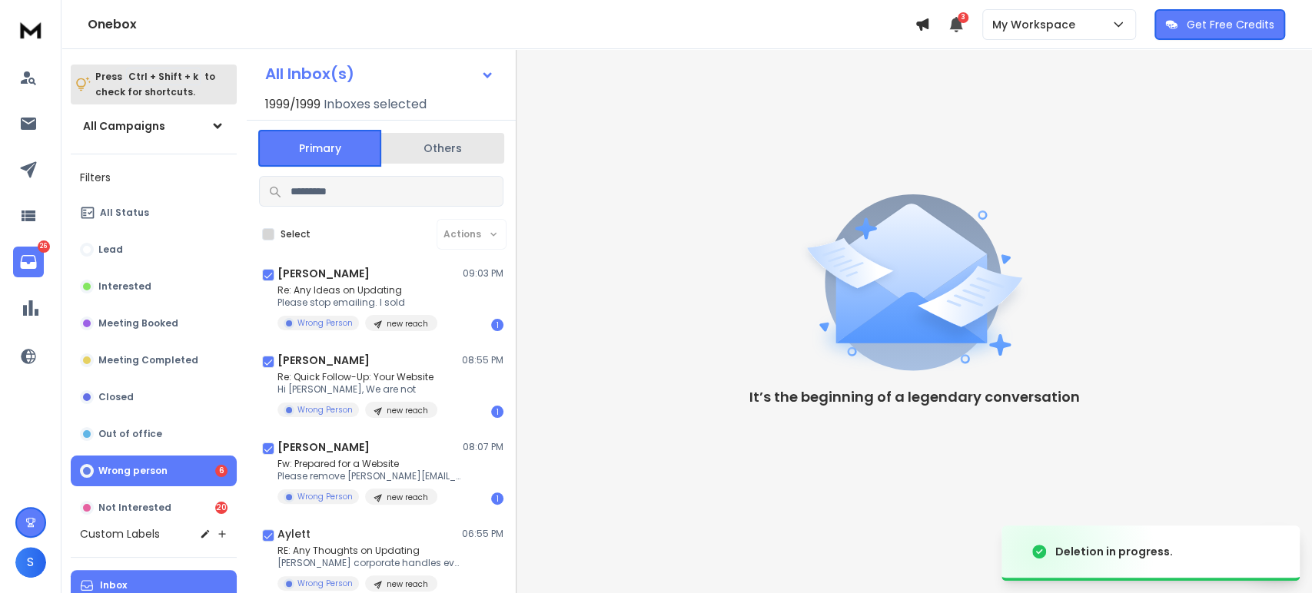
click at [168, 506] on button "Not Interested 20" at bounding box center [154, 508] width 166 height 31
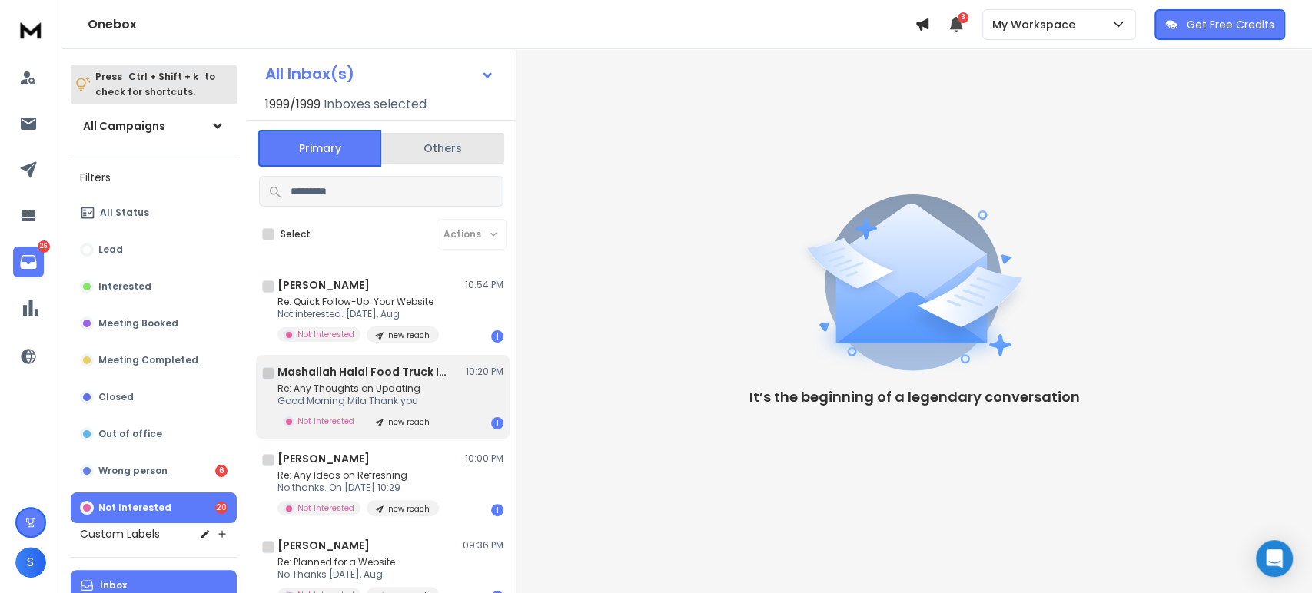
click at [411, 383] on p "Re: Any Thoughts on Updating" at bounding box center [357, 389] width 161 height 12
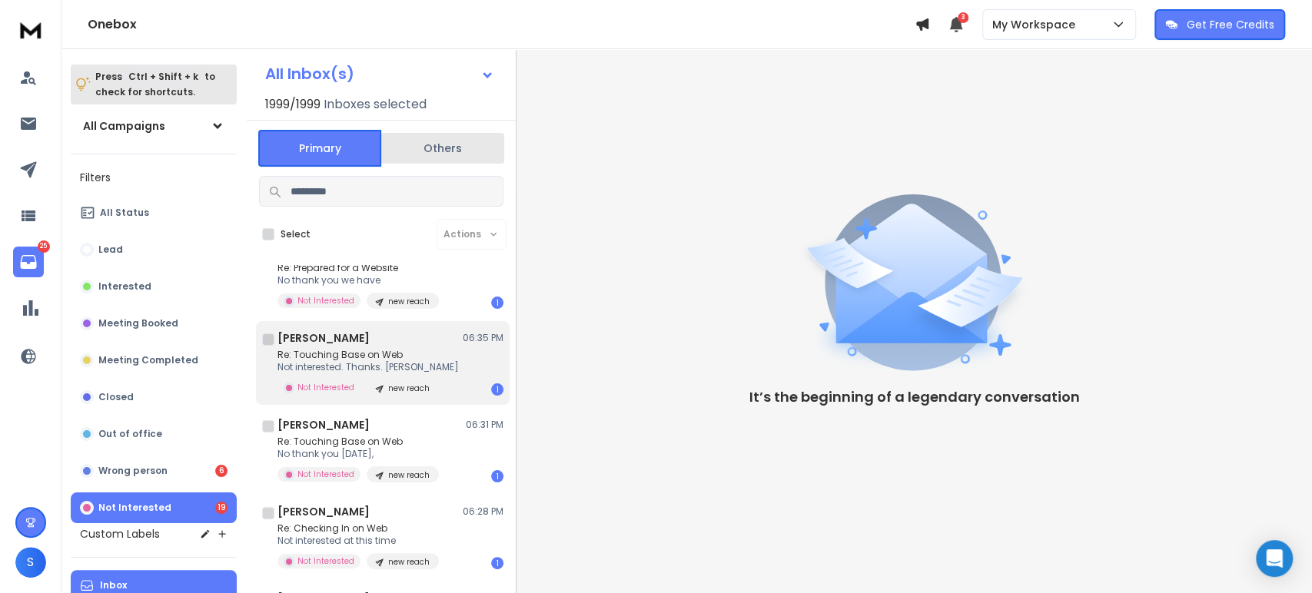
scroll to position [1399, 0]
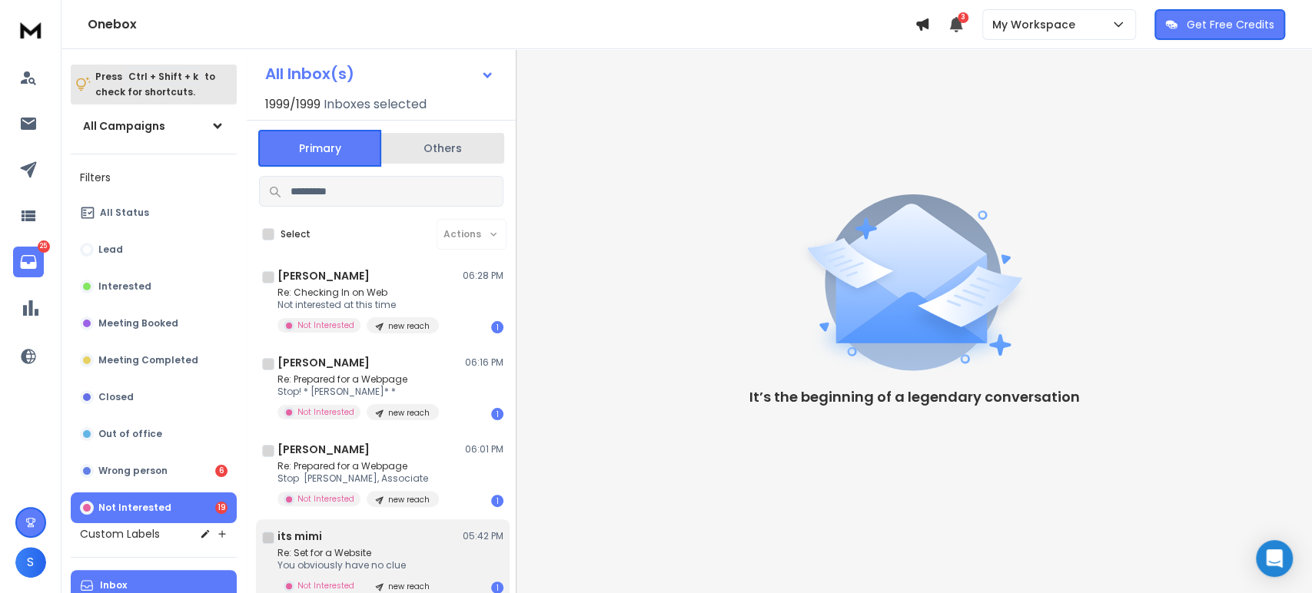
click at [388, 538] on div "its mimi 05:42 PM" at bounding box center [390, 536] width 226 height 15
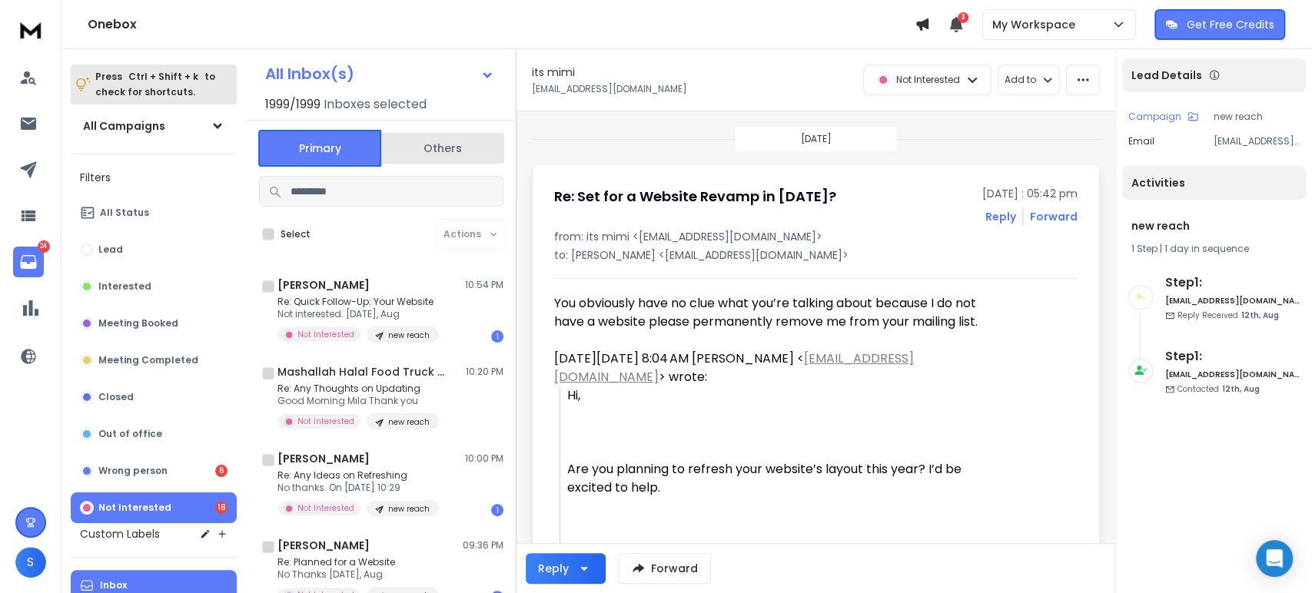
scroll to position [0, 0]
click at [280, 320] on button "SELECT THIS PAGE" at bounding box center [280, 318] width 12 height 12
click at [493, 244] on button "Actions" at bounding box center [472, 234] width 70 height 31
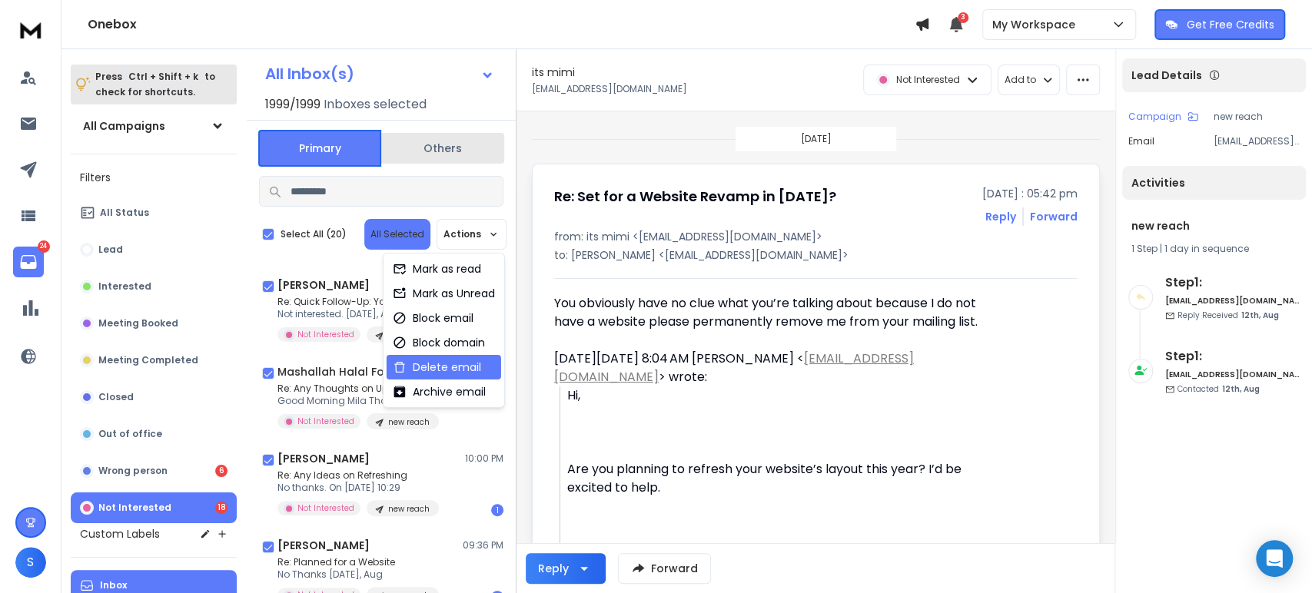
click at [469, 360] on div "Delete email" at bounding box center [437, 367] width 88 height 15
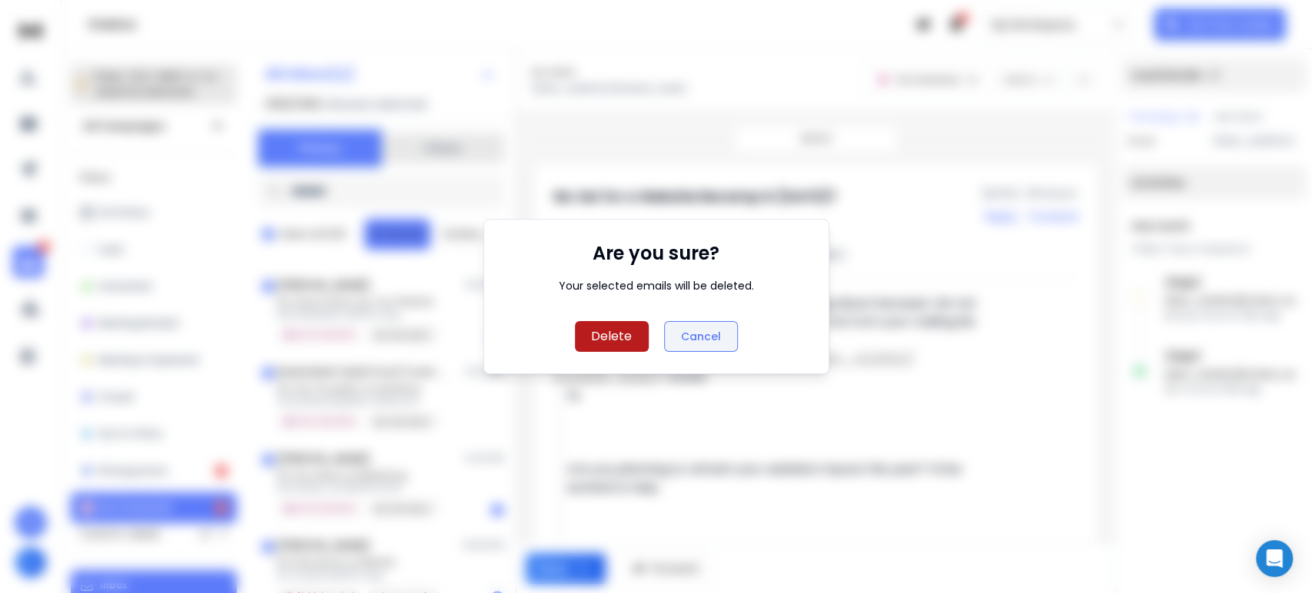
click at [599, 339] on button "Delete" at bounding box center [612, 336] width 74 height 31
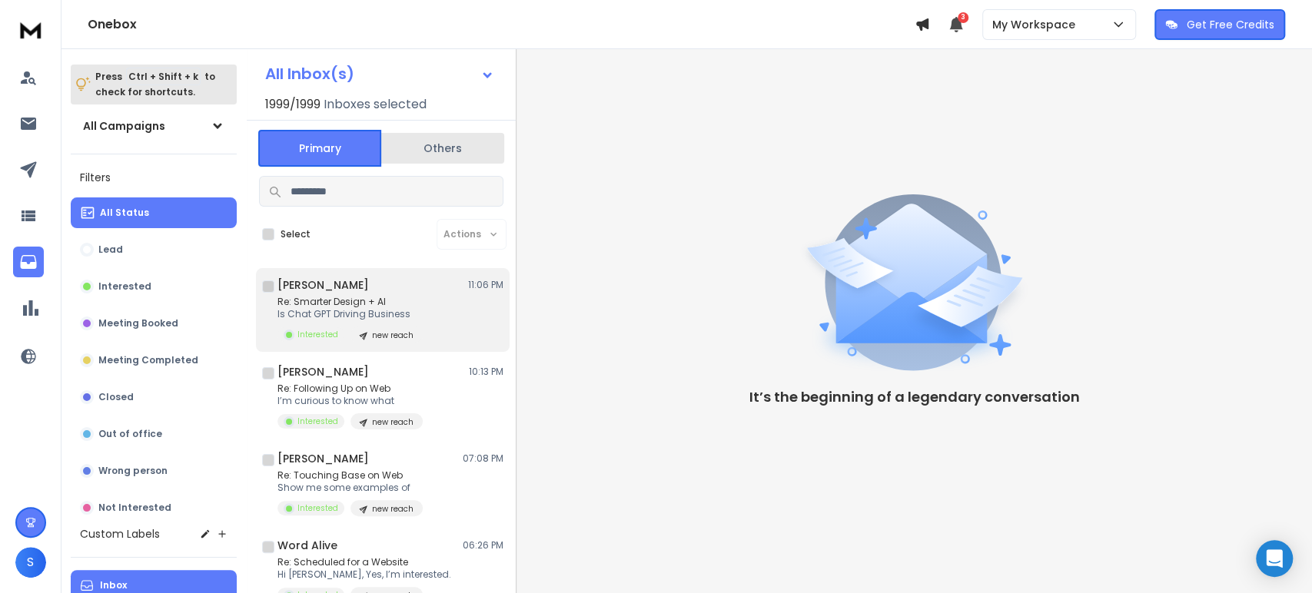
click at [439, 306] on div "Re: Smarter Design + AI Is Chat GPT Driving Business Interested new reach" at bounding box center [390, 319] width 226 height 47
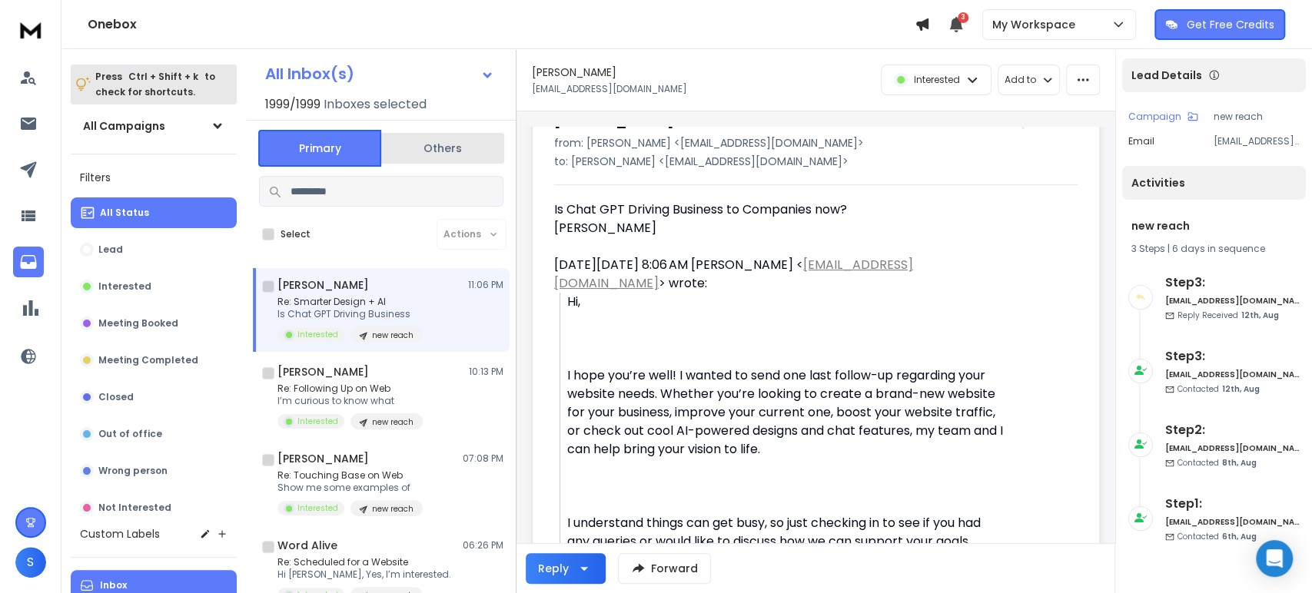
scroll to position [171, 0]
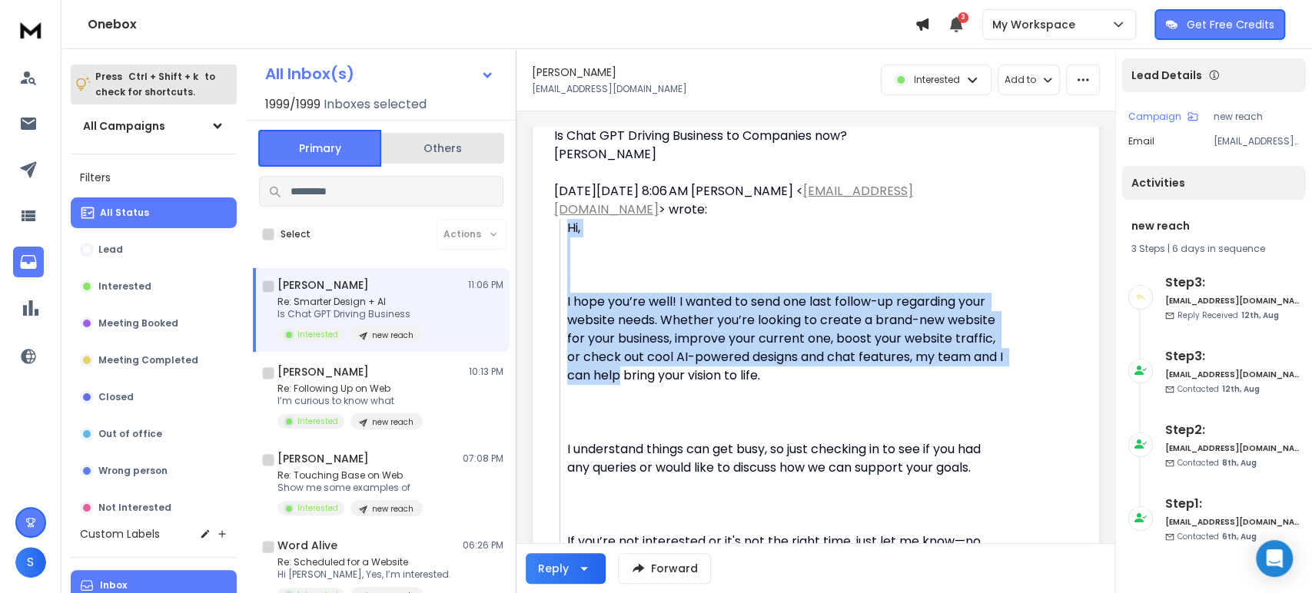
drag, startPoint x: 568, startPoint y: 211, endPoint x: 627, endPoint y: 349, distance: 150.5
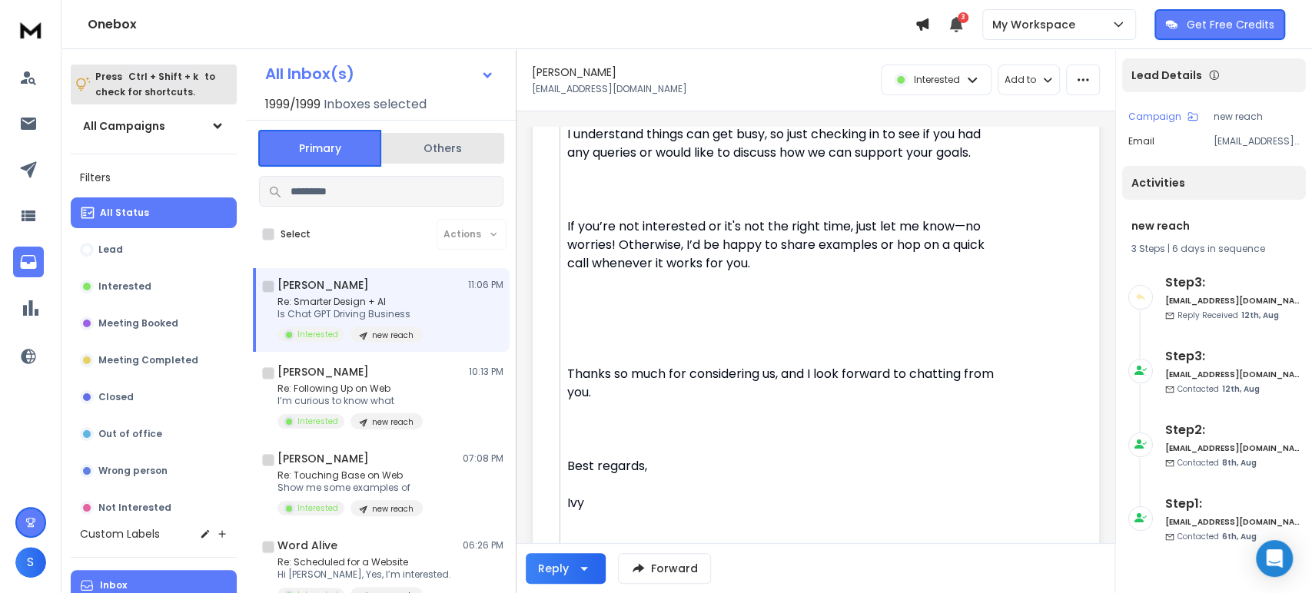
scroll to position [512, 0]
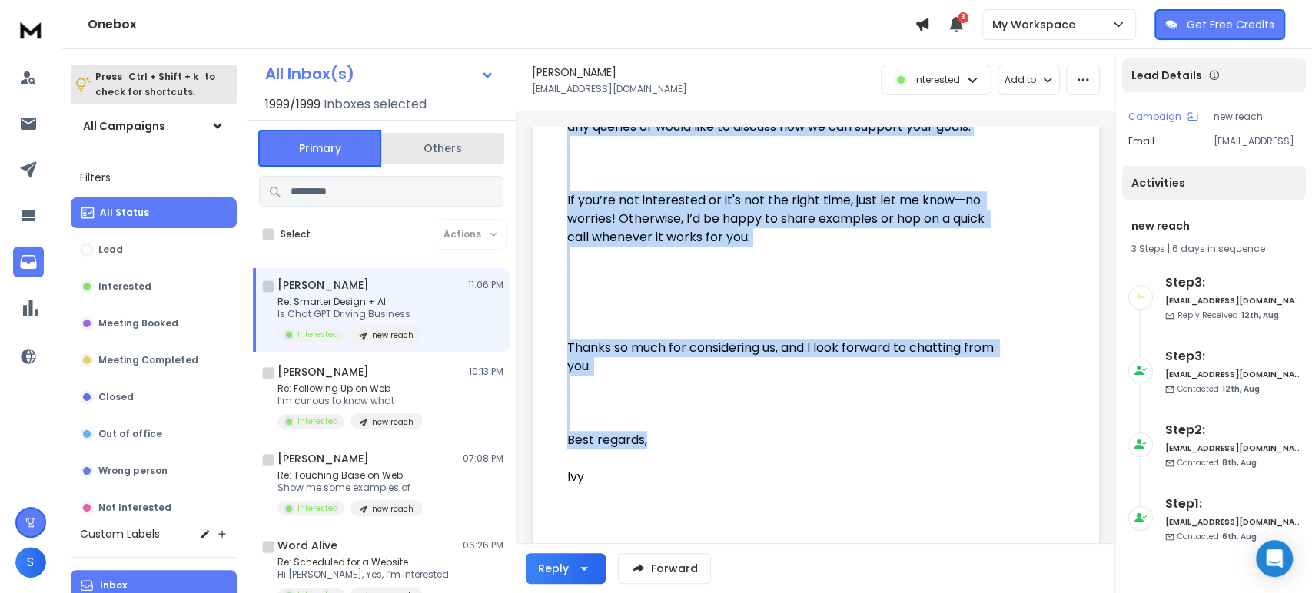
click at [655, 423] on blockquote "Hi, I hope you’re well! I wanted to send one last follow-up regarding your webs…" at bounding box center [780, 357] width 443 height 959
copy blockquote "Hi, I hope you’re well! I wanted to send one last follow-up regarding your webs…"
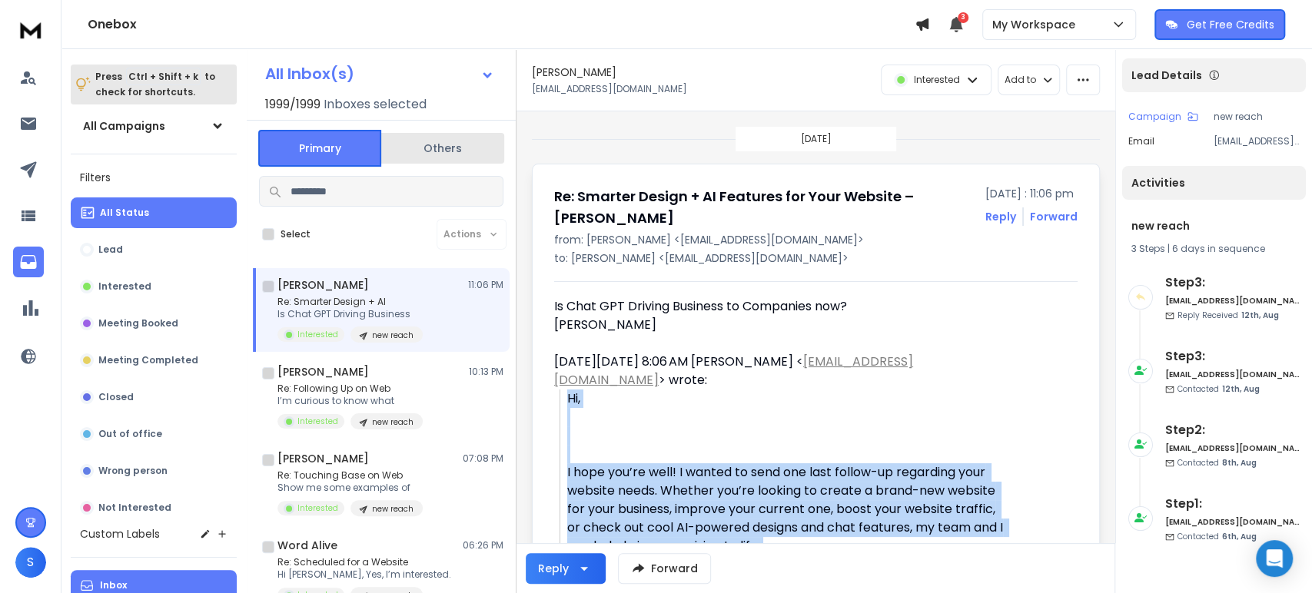
scroll to position [0, 0]
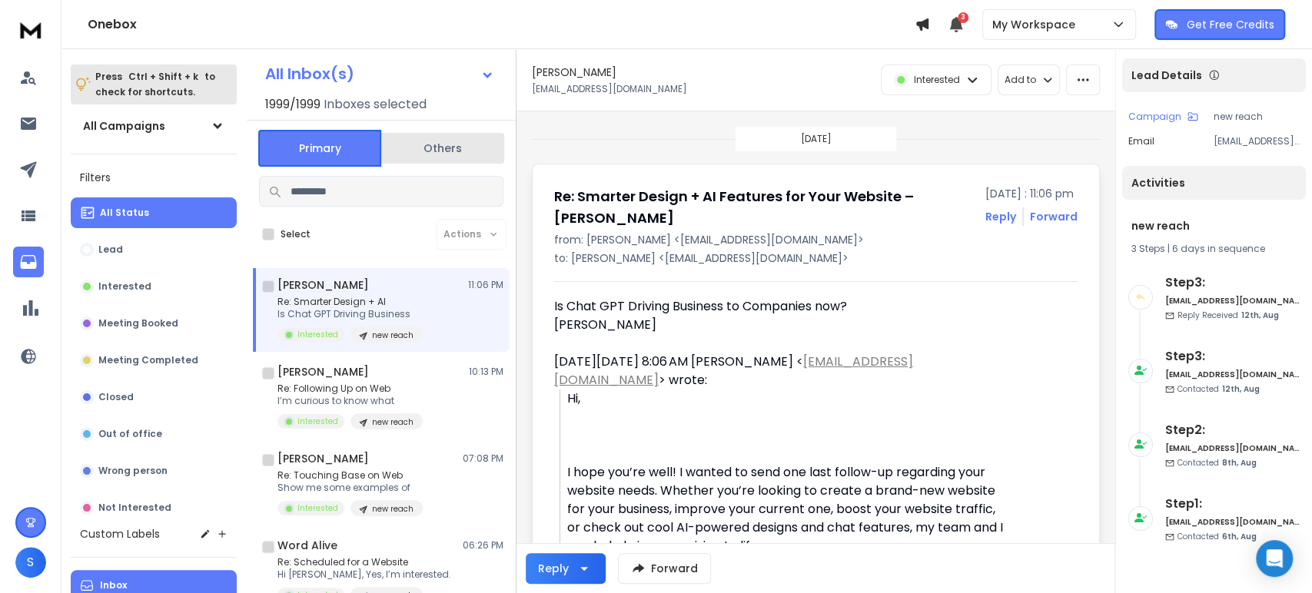
click at [682, 194] on h1 "Re: Smarter Design + AI Features for Your Website – [PERSON_NAME]" at bounding box center [765, 207] width 422 height 43
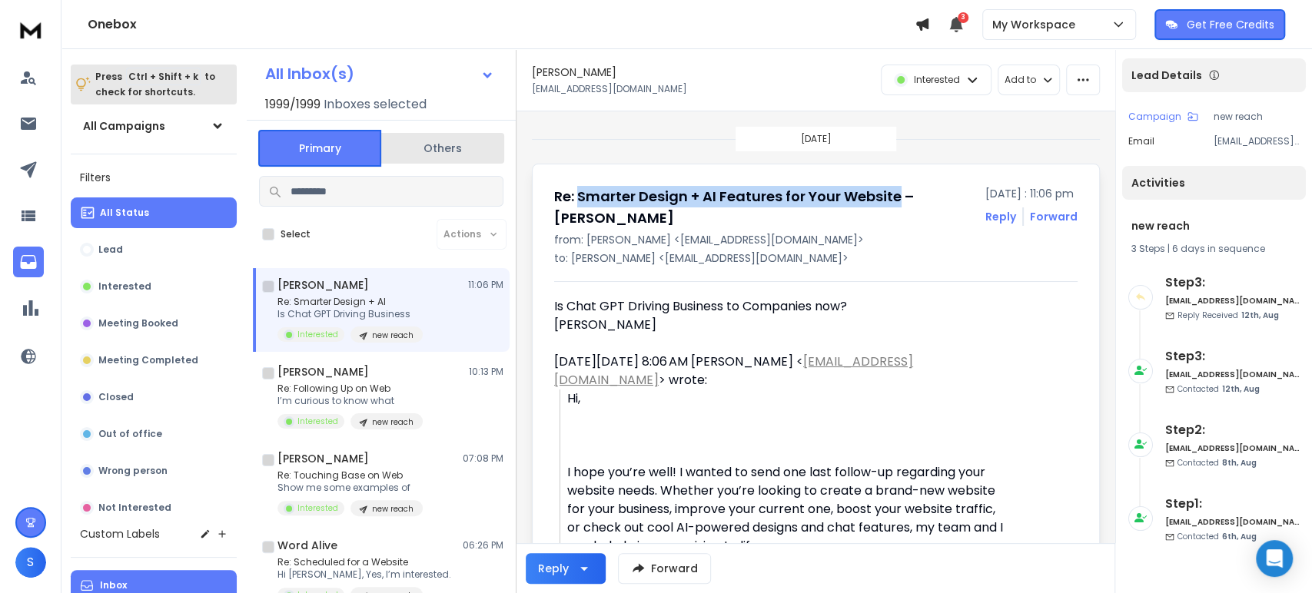
drag, startPoint x: 578, startPoint y: 189, endPoint x: 898, endPoint y: 198, distance: 320.6
click at [898, 198] on h1 "Re: Smarter Design + AI Features for Your Website – [PERSON_NAME]" at bounding box center [765, 207] width 422 height 43
copy h1 "Smarter Design + AI Features for Your Website"
